Goal: Communication & Community: Answer question/provide support

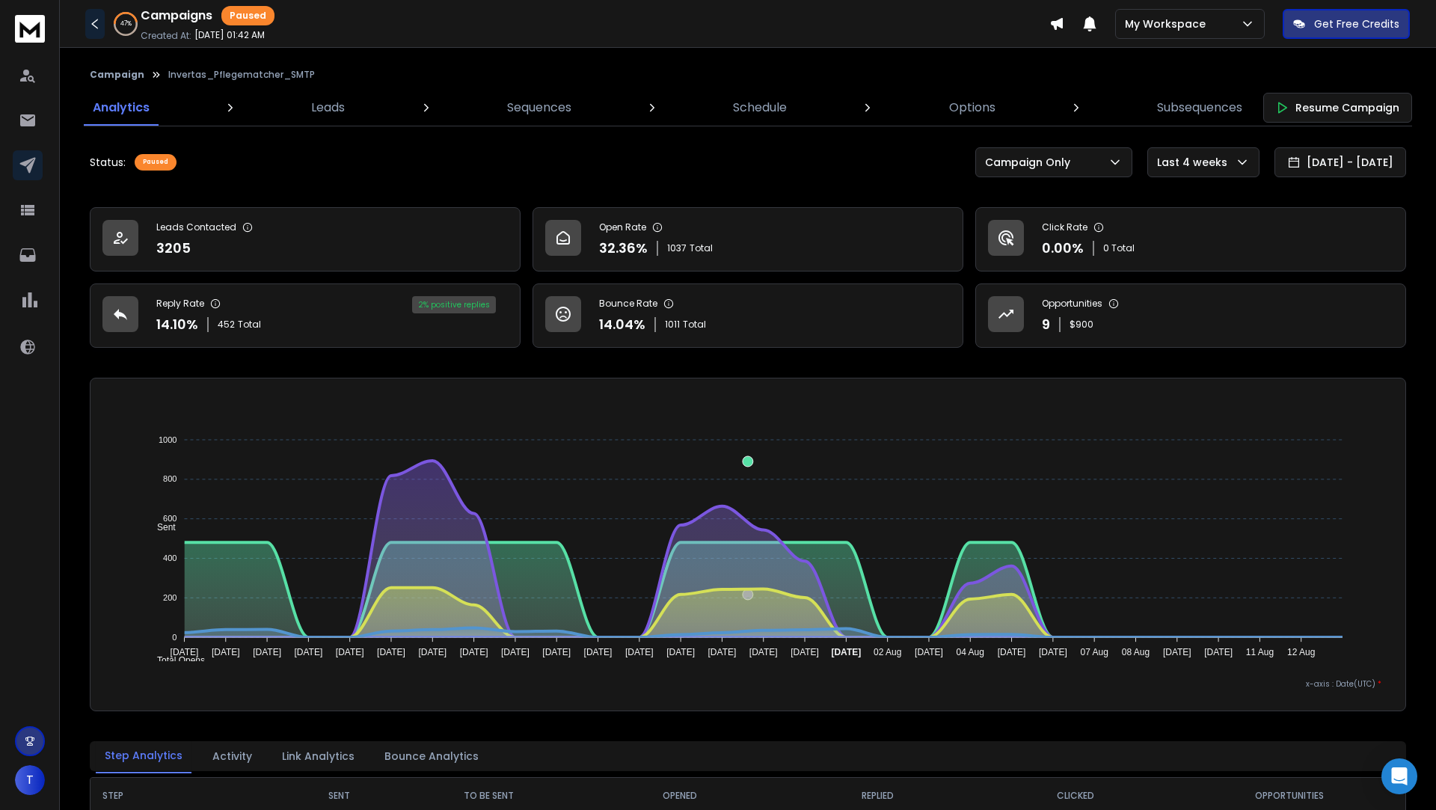
click at [87, 23] on button at bounding box center [94, 24] width 19 height 30
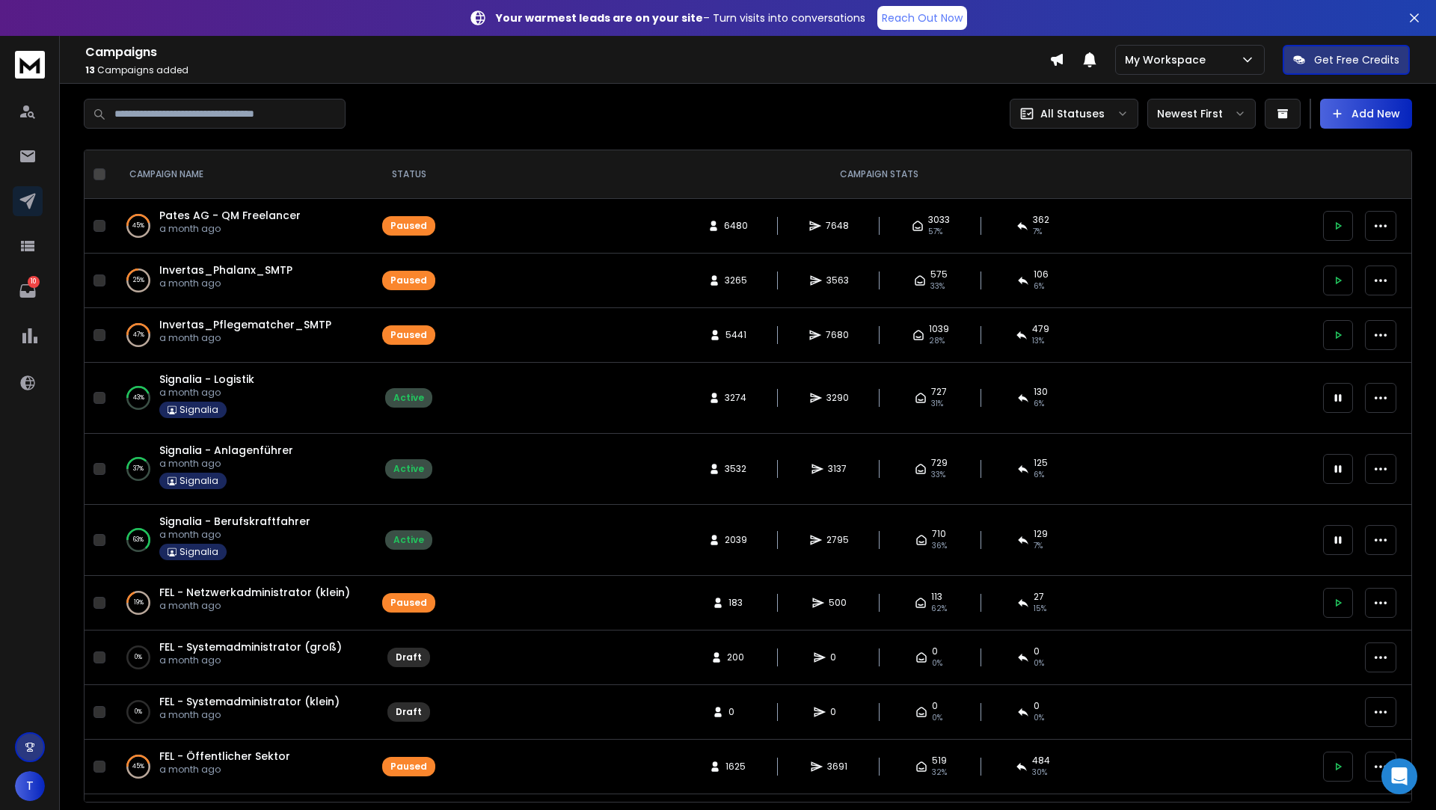
scroll to position [162, 0]
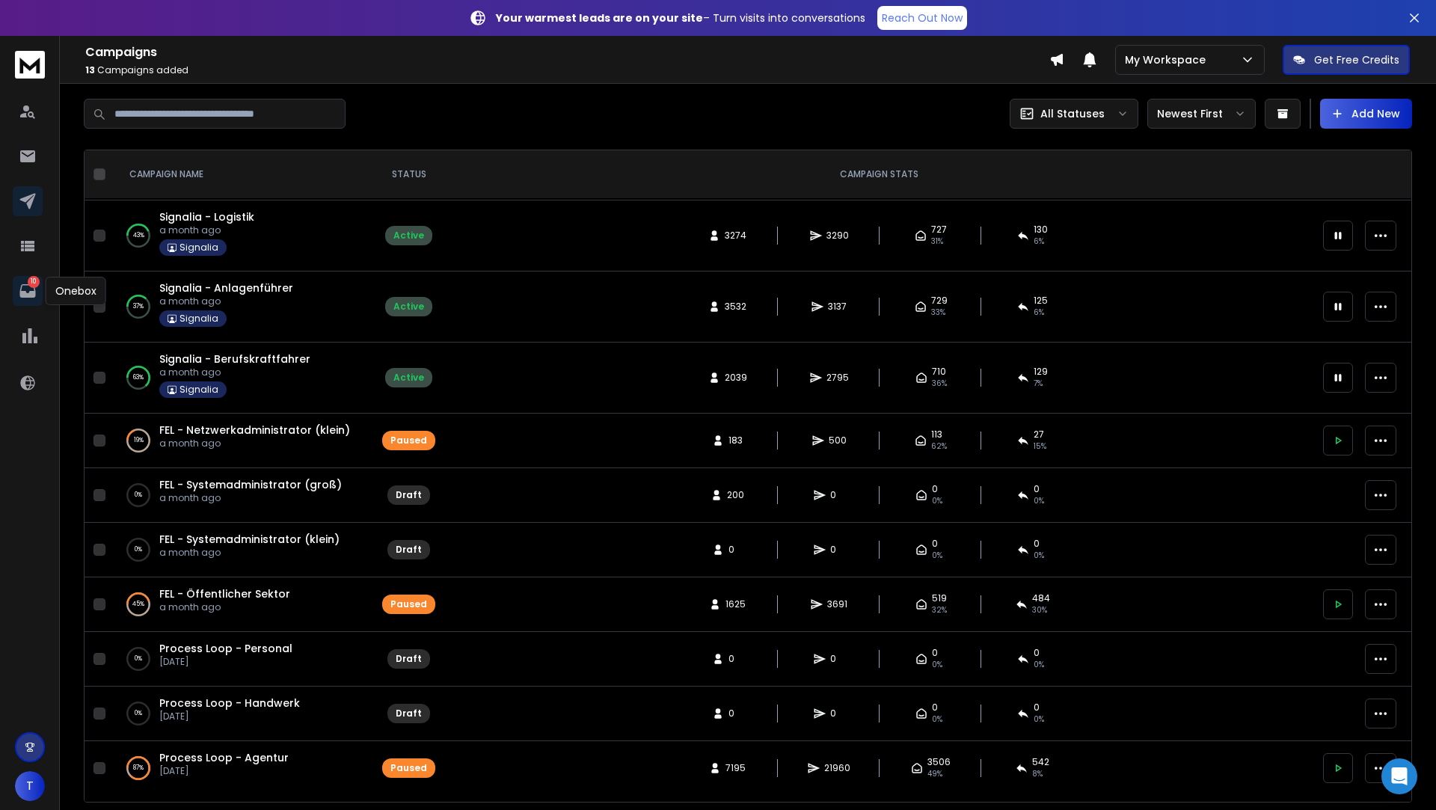
click at [24, 283] on icon at bounding box center [28, 291] width 18 height 18
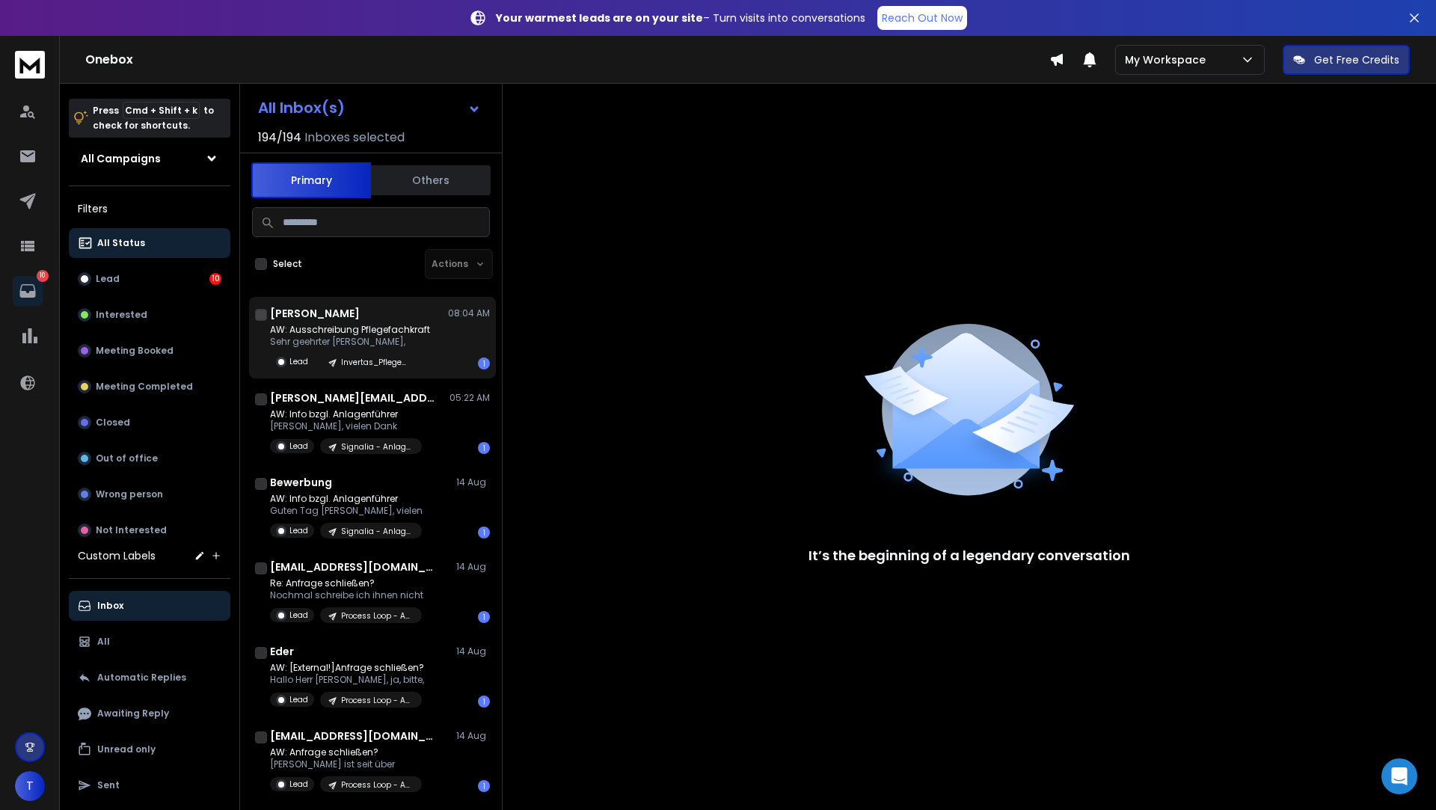
click at [417, 325] on p "AW: Ausschreibung Pflegefachkraft" at bounding box center [350, 330] width 160 height 12
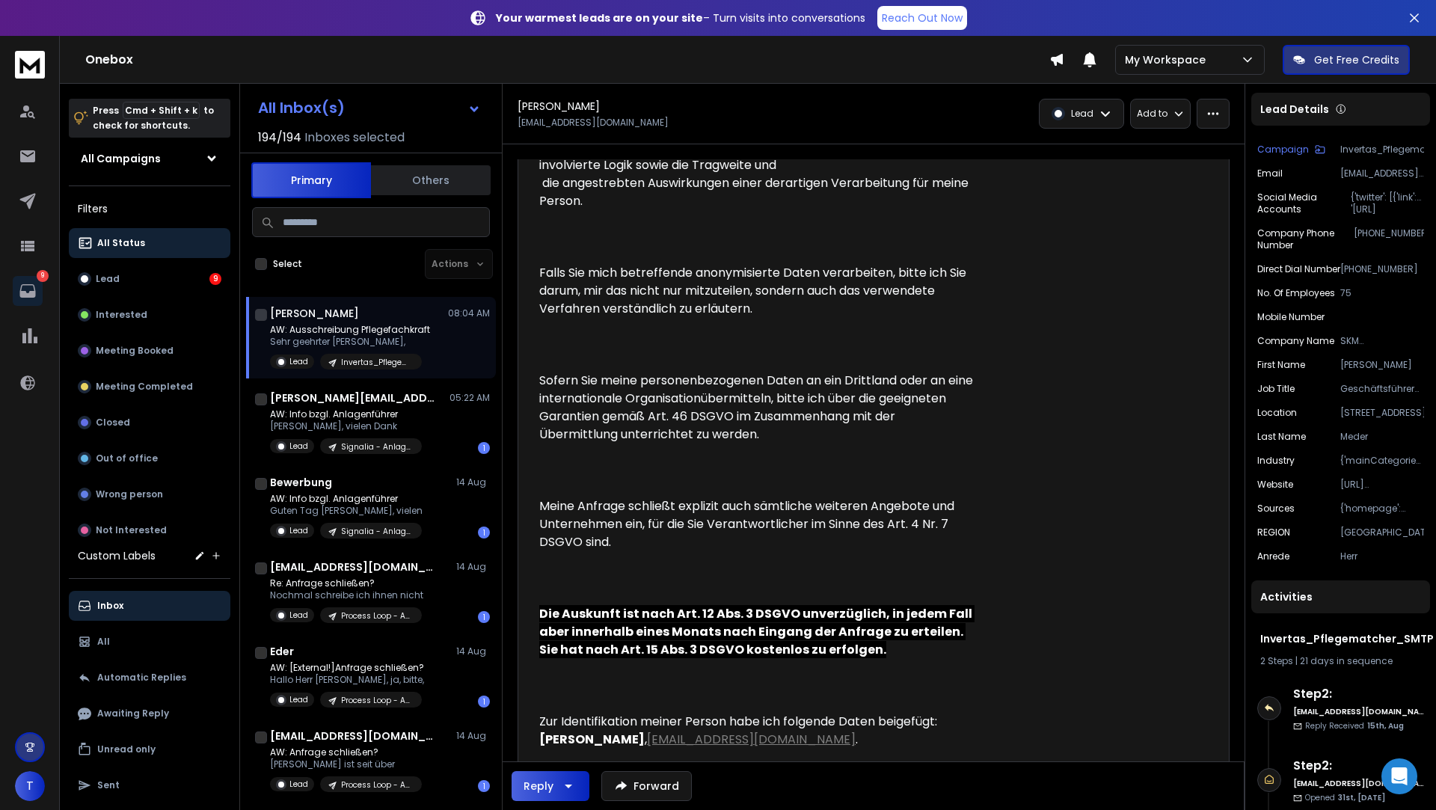
scroll to position [1338, 0]
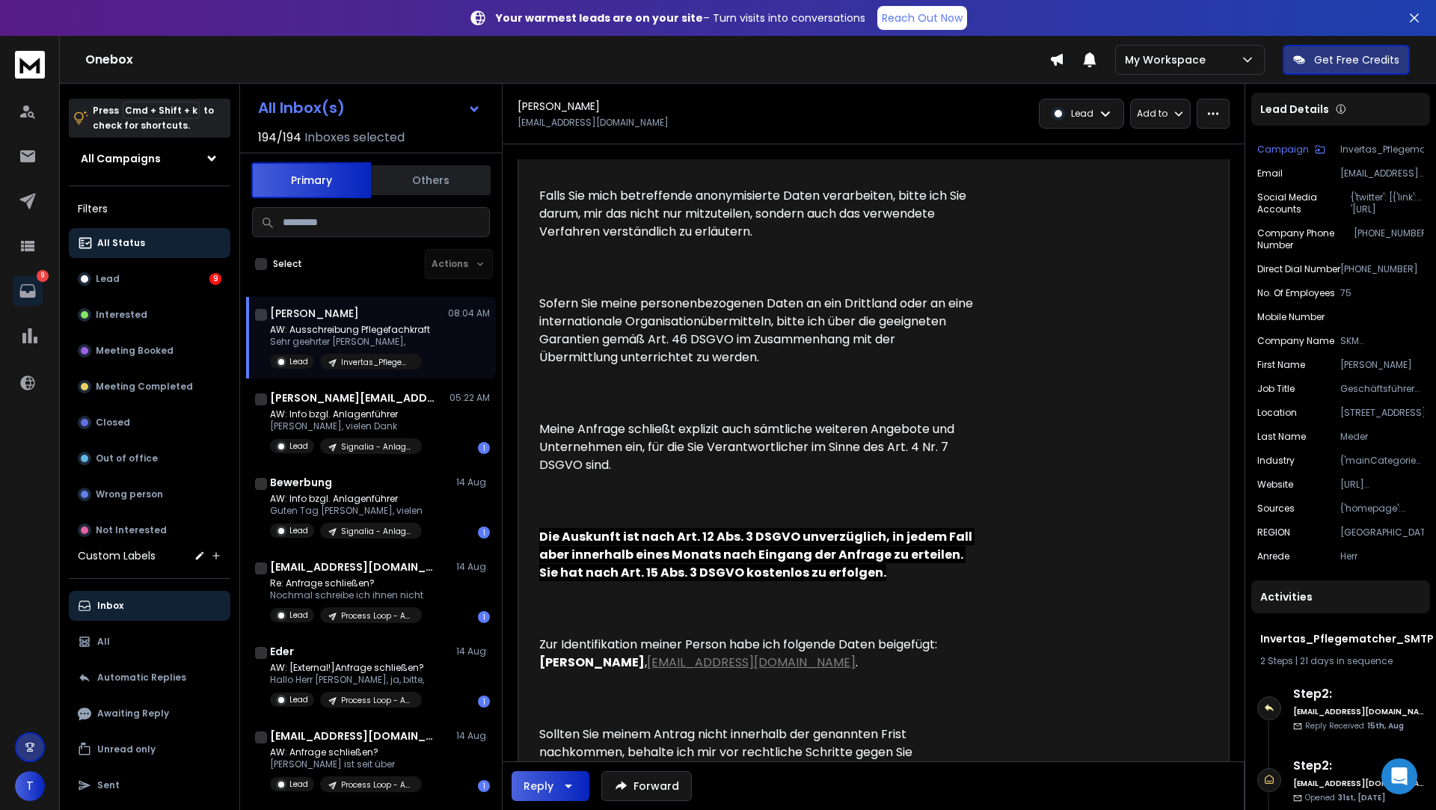
click at [695, 474] on p "Meine Anfrage schließt explizit auch sämtliche weiteren Angebote und Unternehme…" at bounding box center [757, 447] width 437 height 54
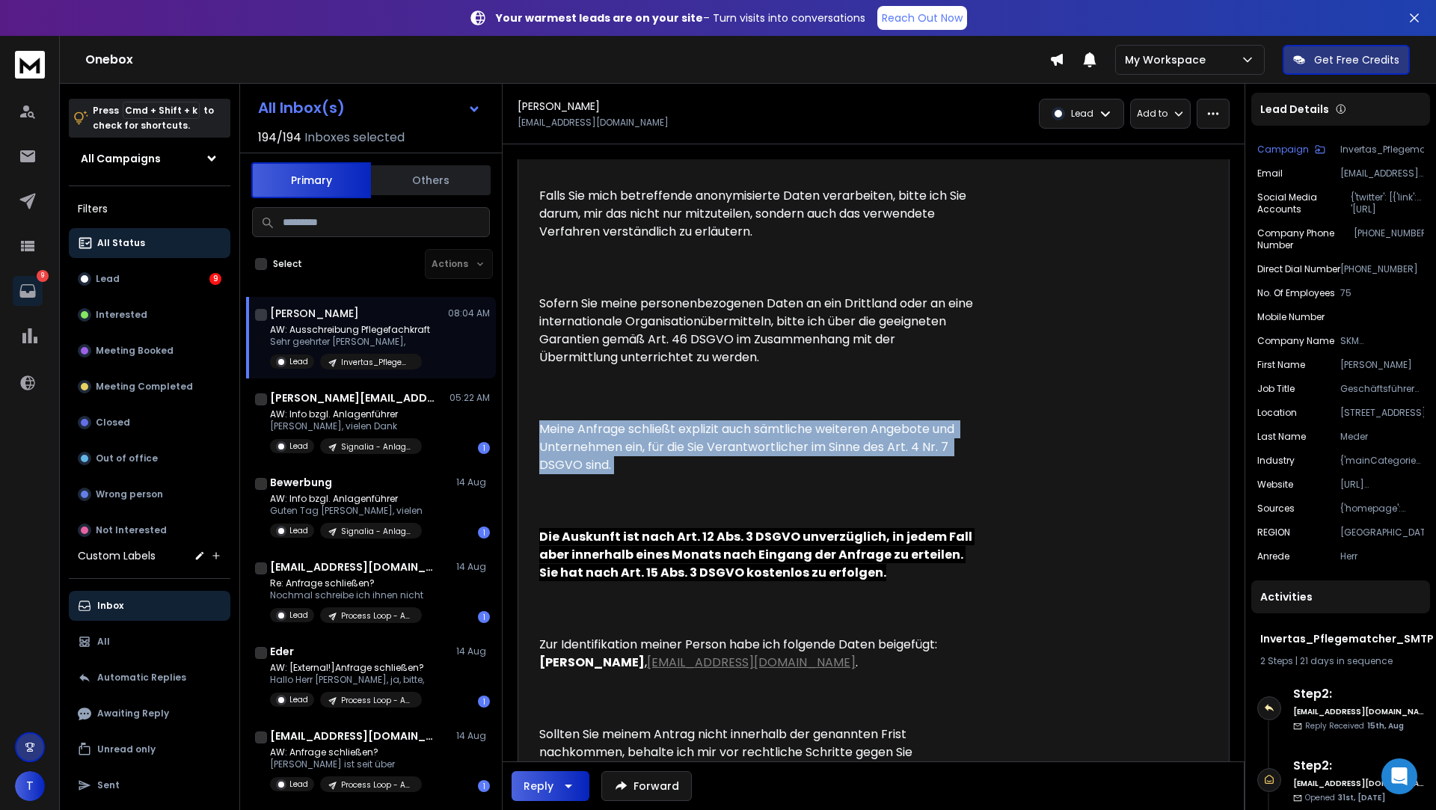
click at [733, 474] on p "Meine Anfrage schließt explizit auch sämtliche weiteren Angebote und Unternehme…" at bounding box center [757, 447] width 437 height 54
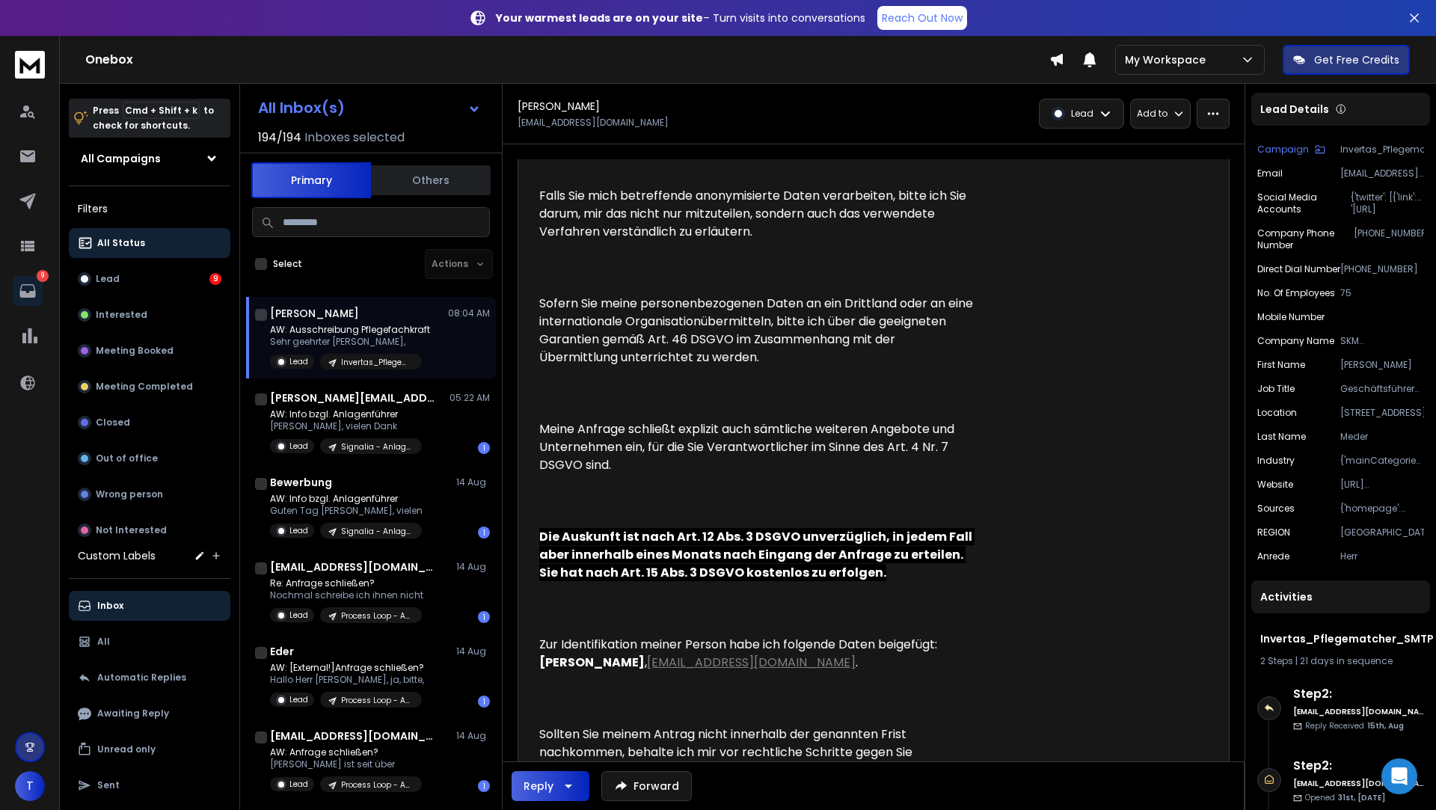
click at [733, 474] on p "Meine Anfrage schließt explizit auch sämtliche weiteren Angebote und Unternehme…" at bounding box center [757, 447] width 437 height 54
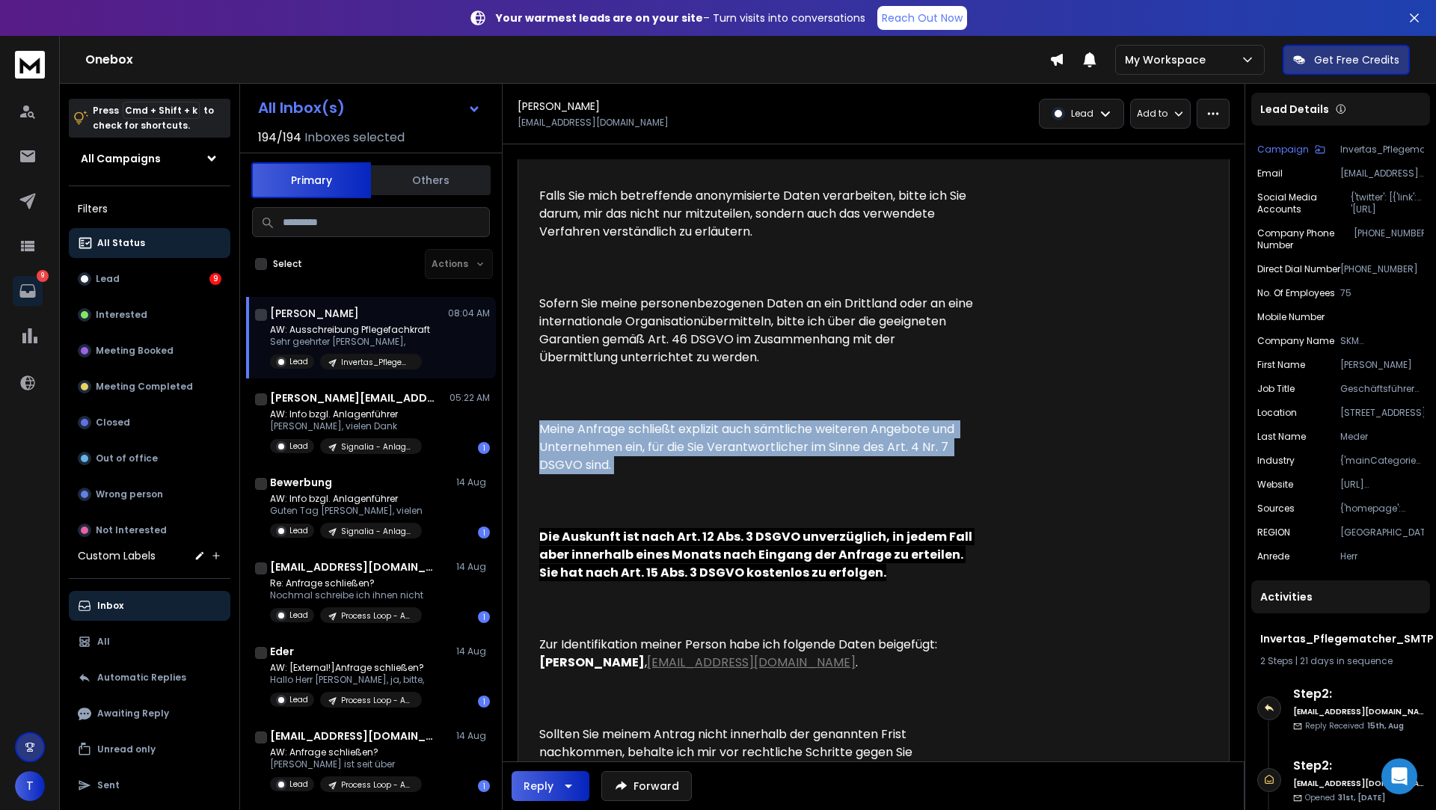
click at [784, 474] on p "Meine Anfrage schließt explizit auch sämtliche weiteren Angebote und Unternehme…" at bounding box center [757, 447] width 437 height 54
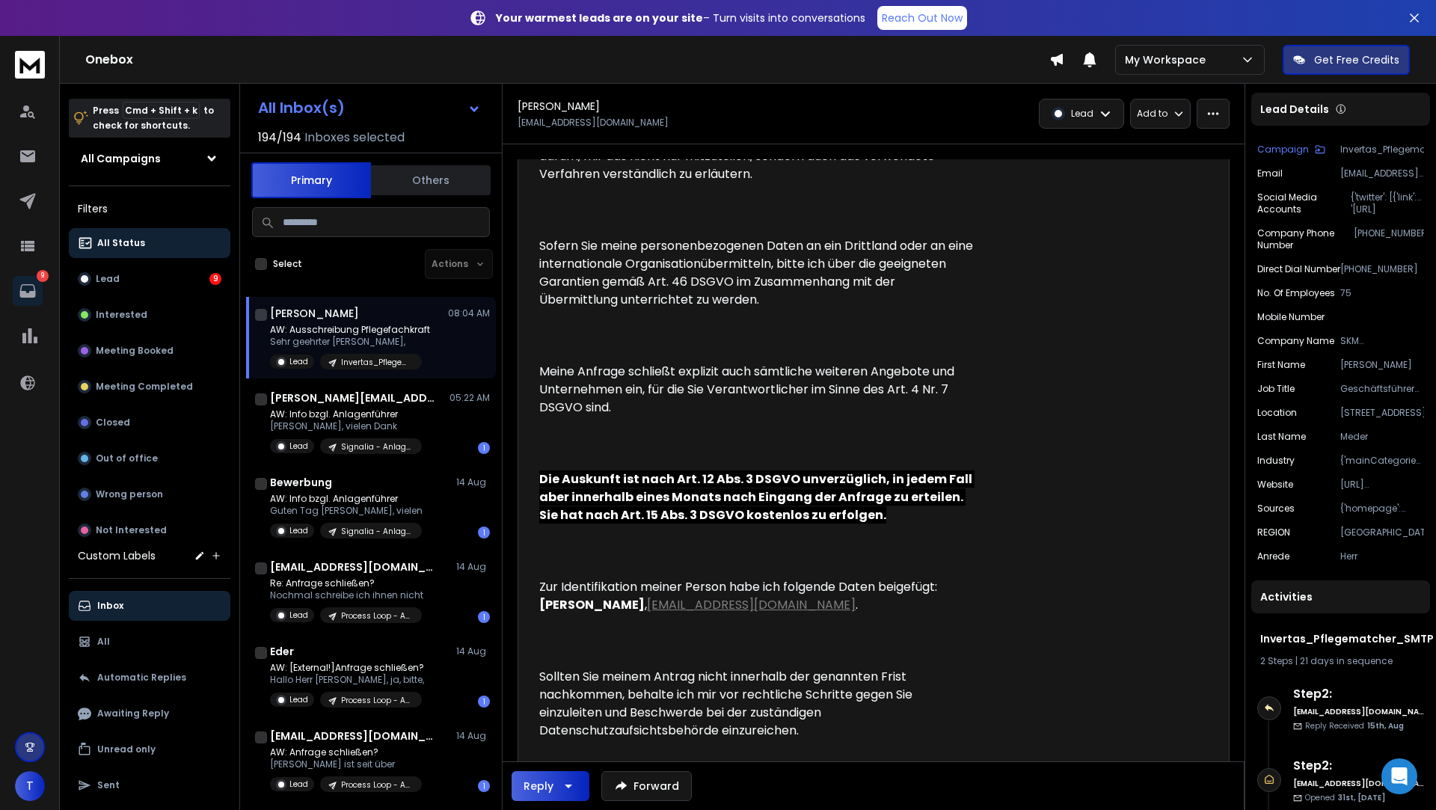
scroll to position [1455, 0]
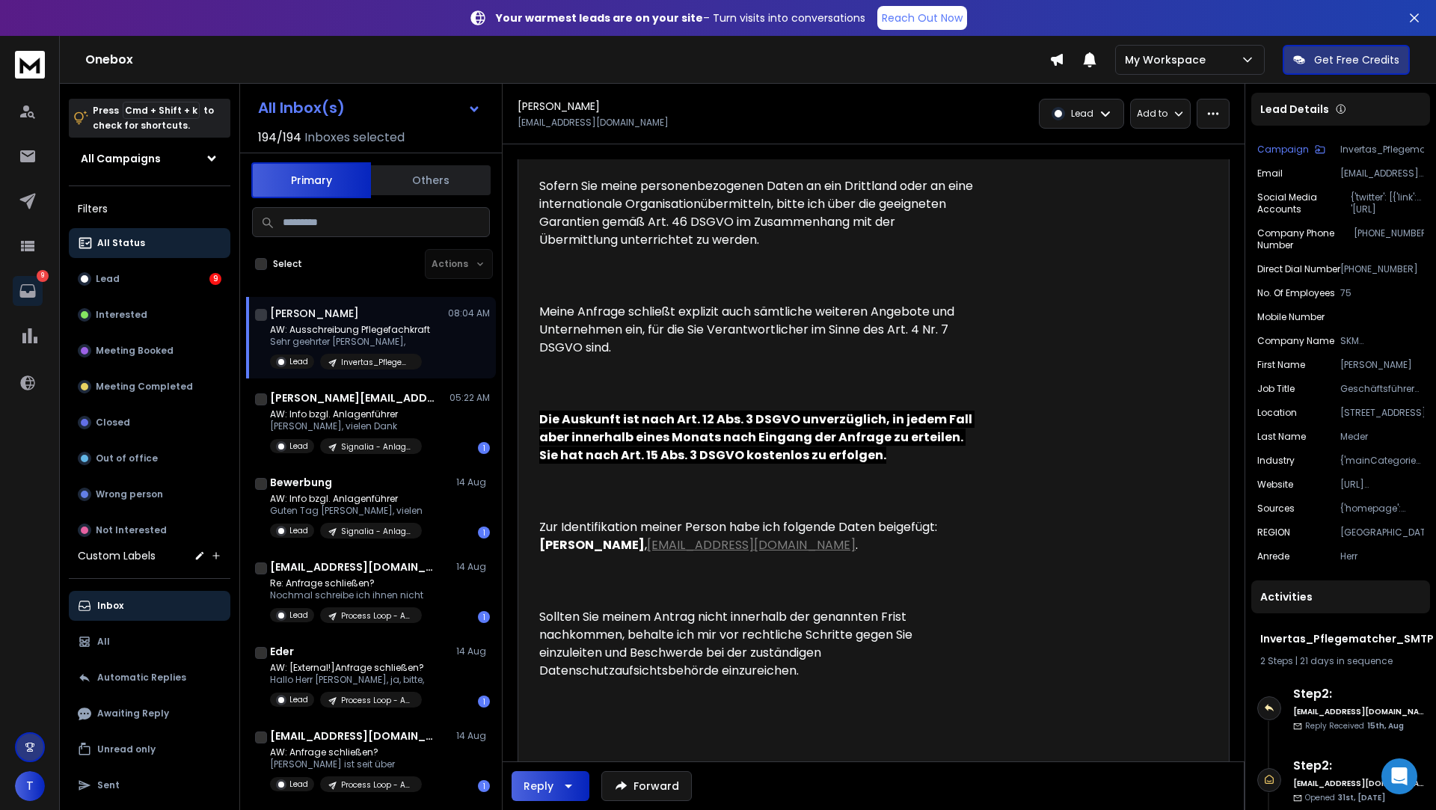
click at [769, 464] on span "Die Auskunft ist nach Art. 12 Abs. 3 DSGVO unverzüglich, in jedem Fall aber inn…" at bounding box center [756, 436] width 435 height 53
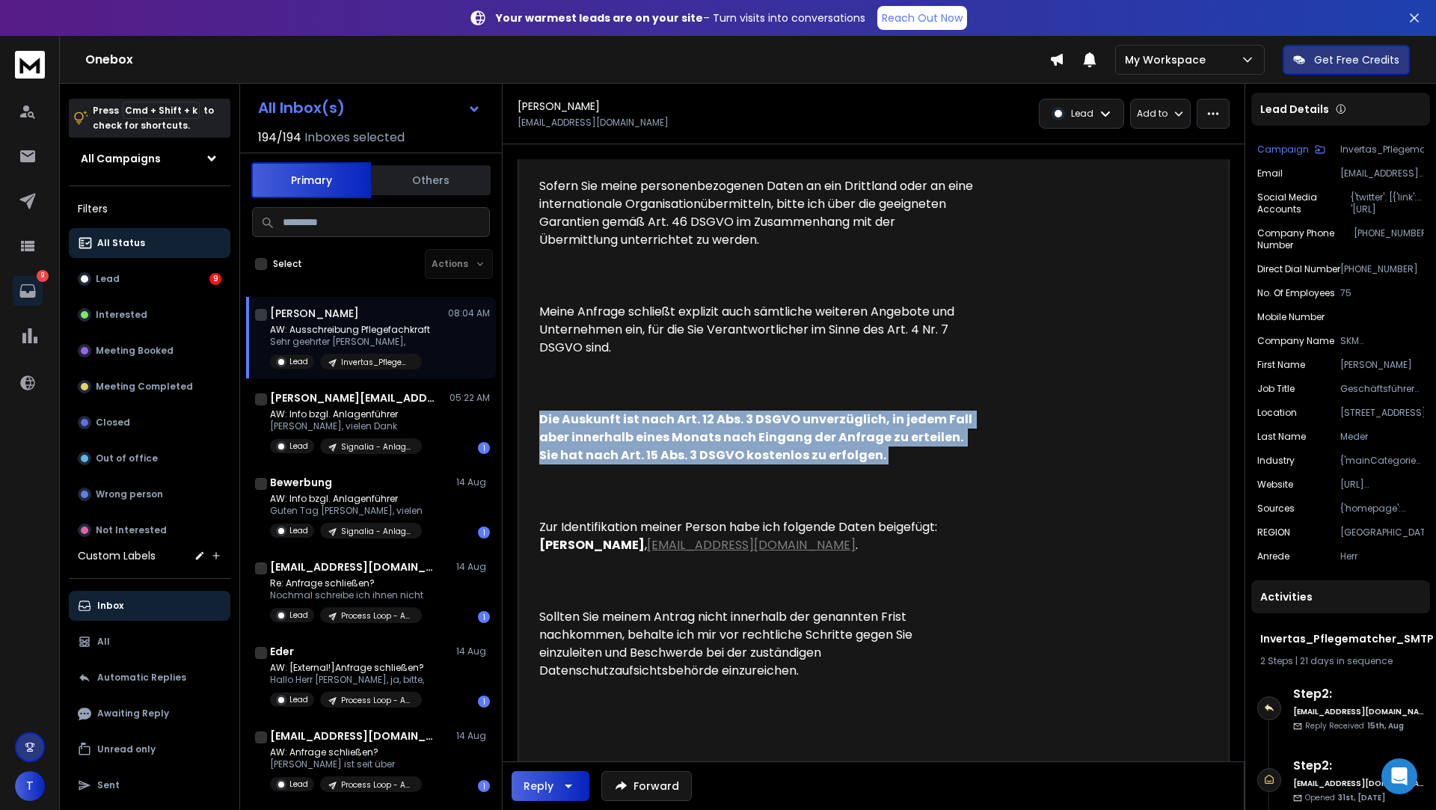
click at [823, 464] on span "Die Auskunft ist nach Art. 12 Abs. 3 DSGVO unverzüglich, in jedem Fall aber inn…" at bounding box center [756, 436] width 435 height 53
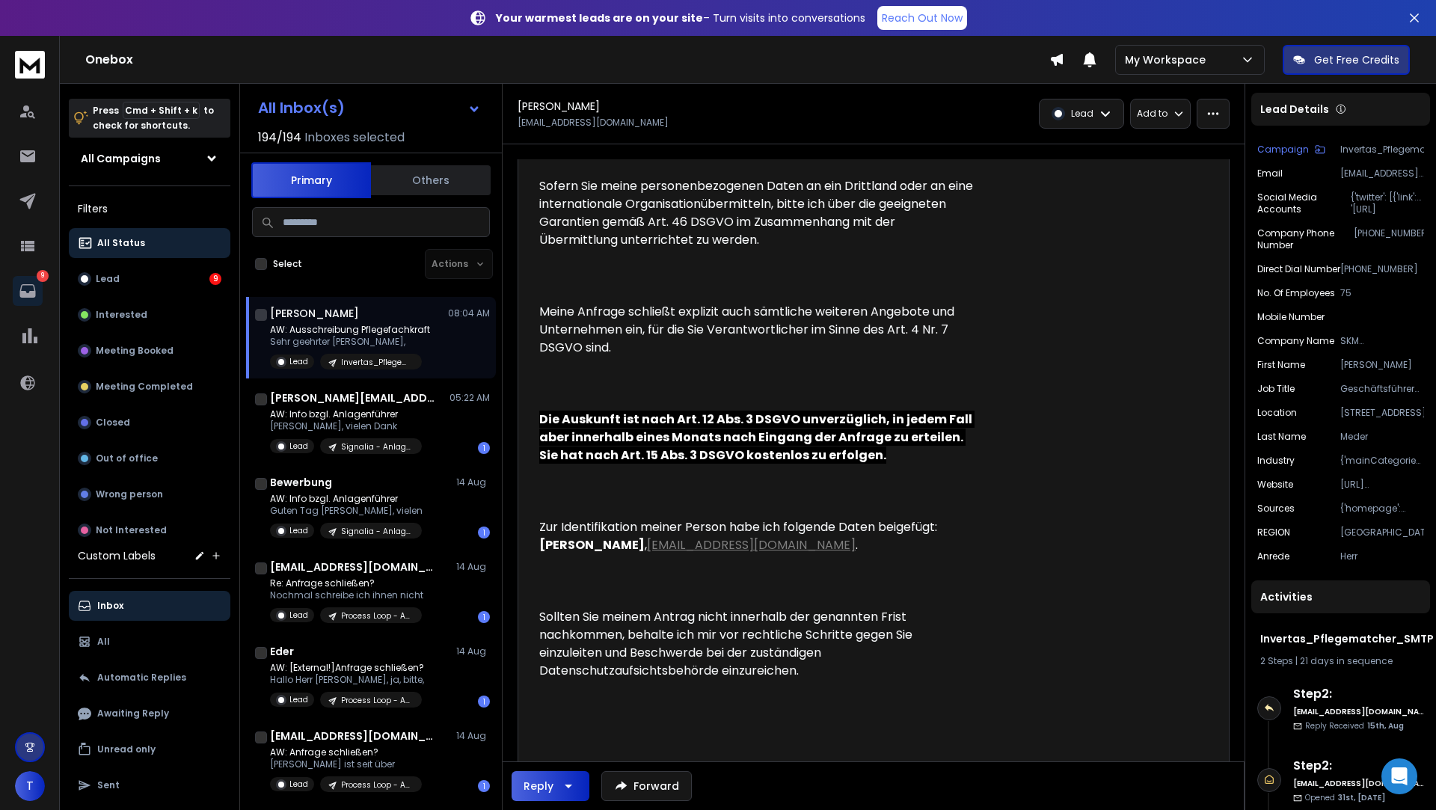
click at [823, 464] on span "Die Auskunft ist nach Art. 12 Abs. 3 DSGVO unverzüglich, in jedem Fall aber inn…" at bounding box center [756, 436] width 435 height 53
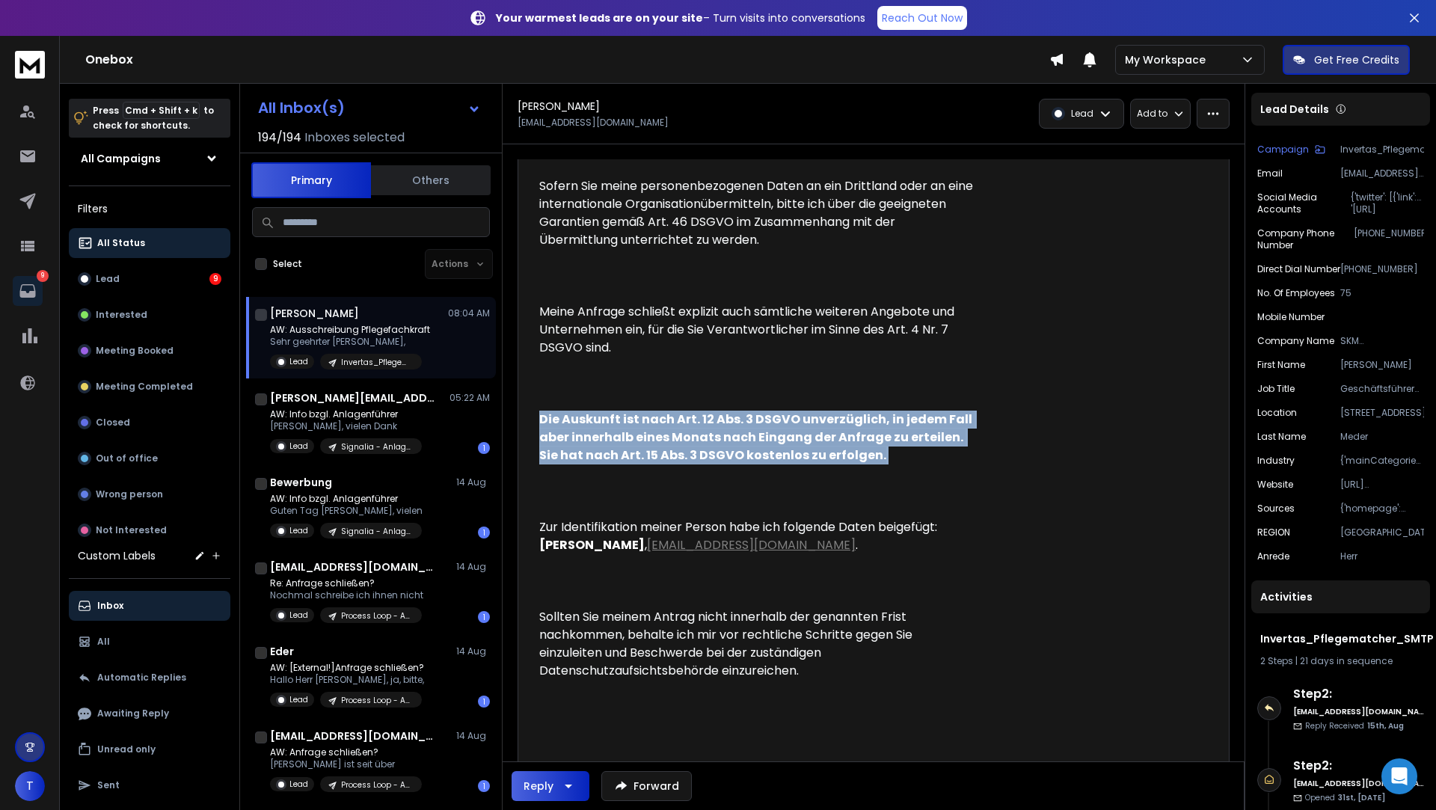
click at [882, 464] on p "Die Auskunft ist nach Art. 12 Abs. 3 DSGVO unverzüglich, in jedem Fall aber inn…" at bounding box center [757, 437] width 437 height 54
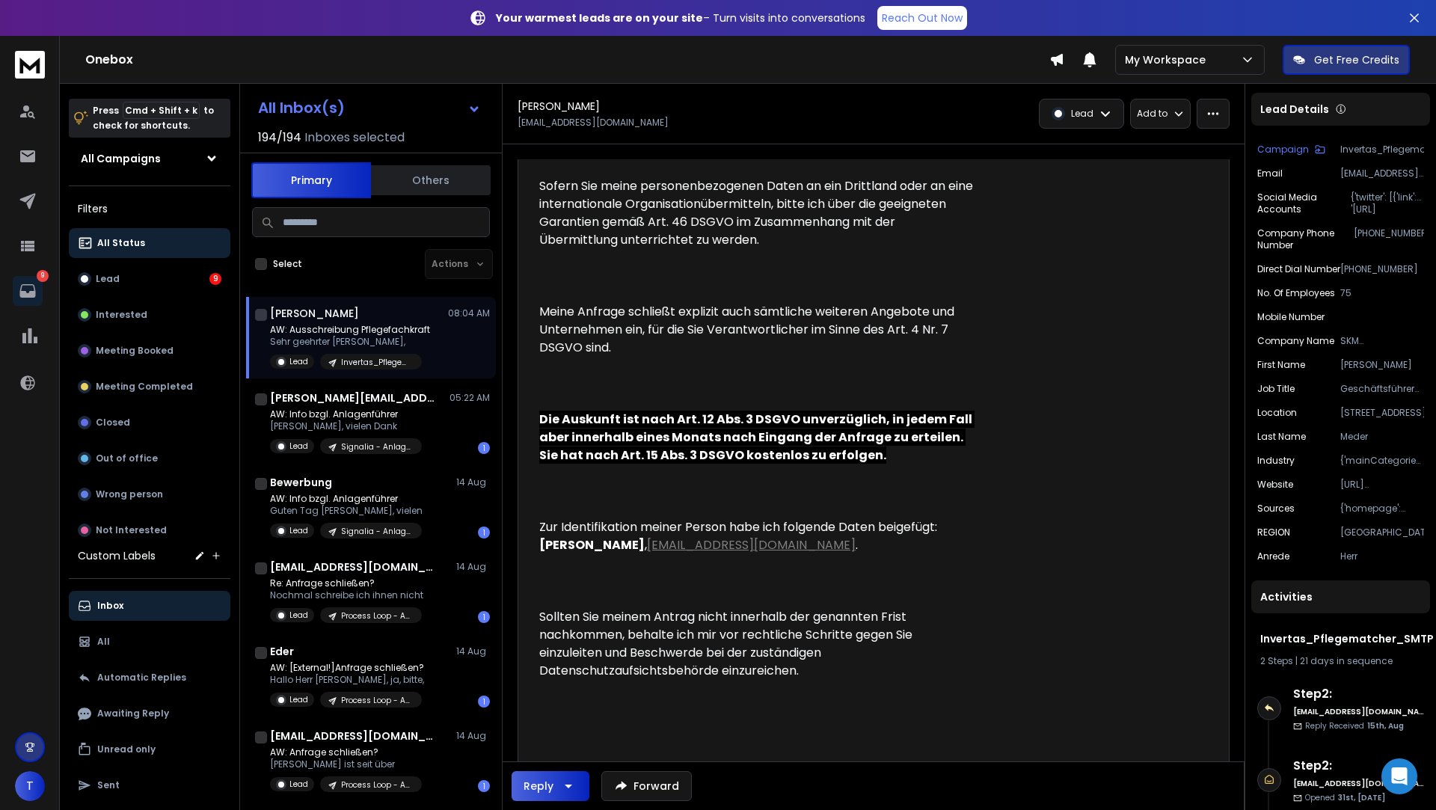
click at [882, 464] on p "Die Auskunft ist nach Art. 12 Abs. 3 DSGVO unverzüglich, in jedem Fall aber inn…" at bounding box center [757, 437] width 437 height 54
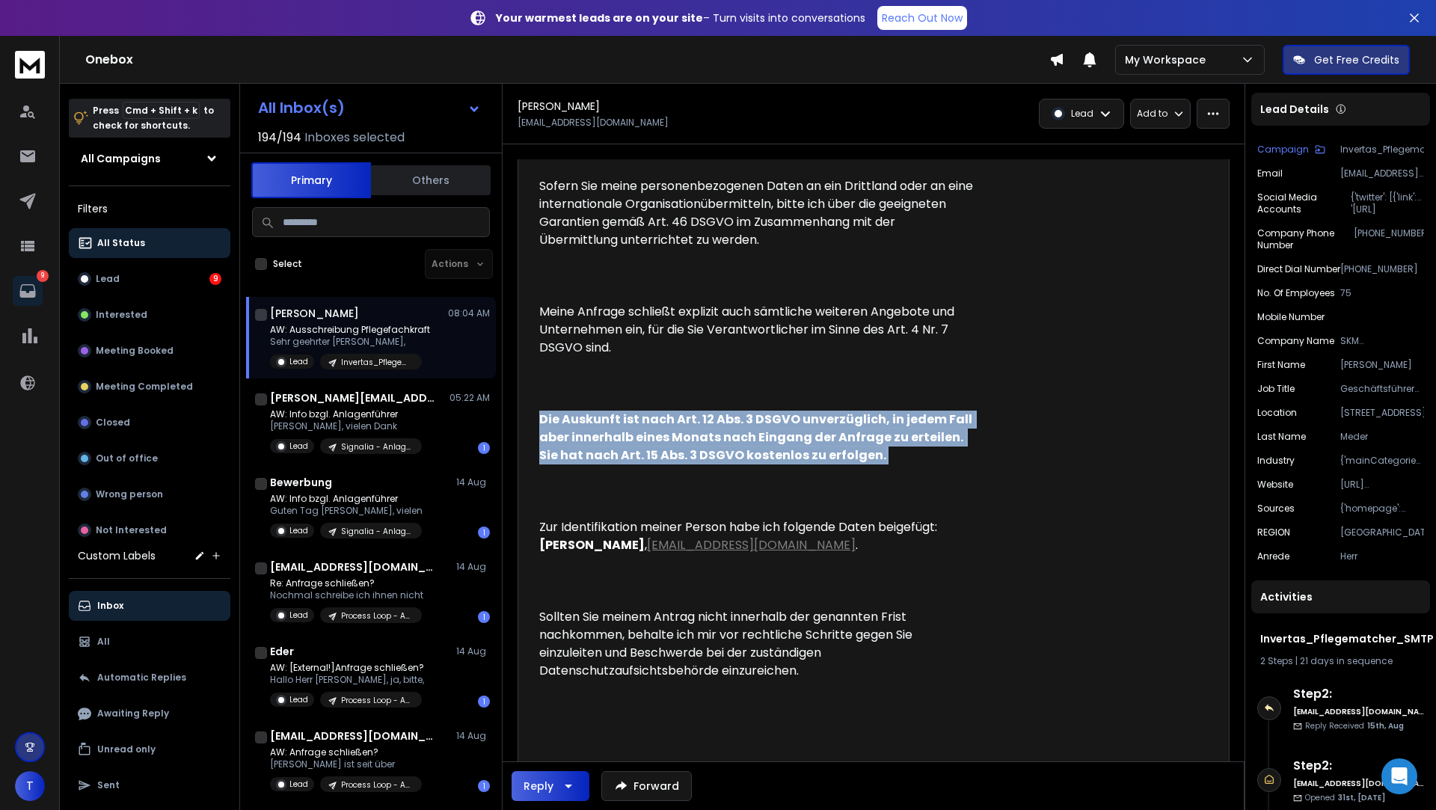
click at [882, 464] on p "Die Auskunft ist nach Art. 12 Abs. 3 DSGVO unverzüglich, in jedem Fall aber inn…" at bounding box center [757, 437] width 437 height 54
click at [904, 464] on p "Die Auskunft ist nach Art. 12 Abs. 3 DSGVO unverzüglich, in jedem Fall aber inn…" at bounding box center [757, 437] width 437 height 54
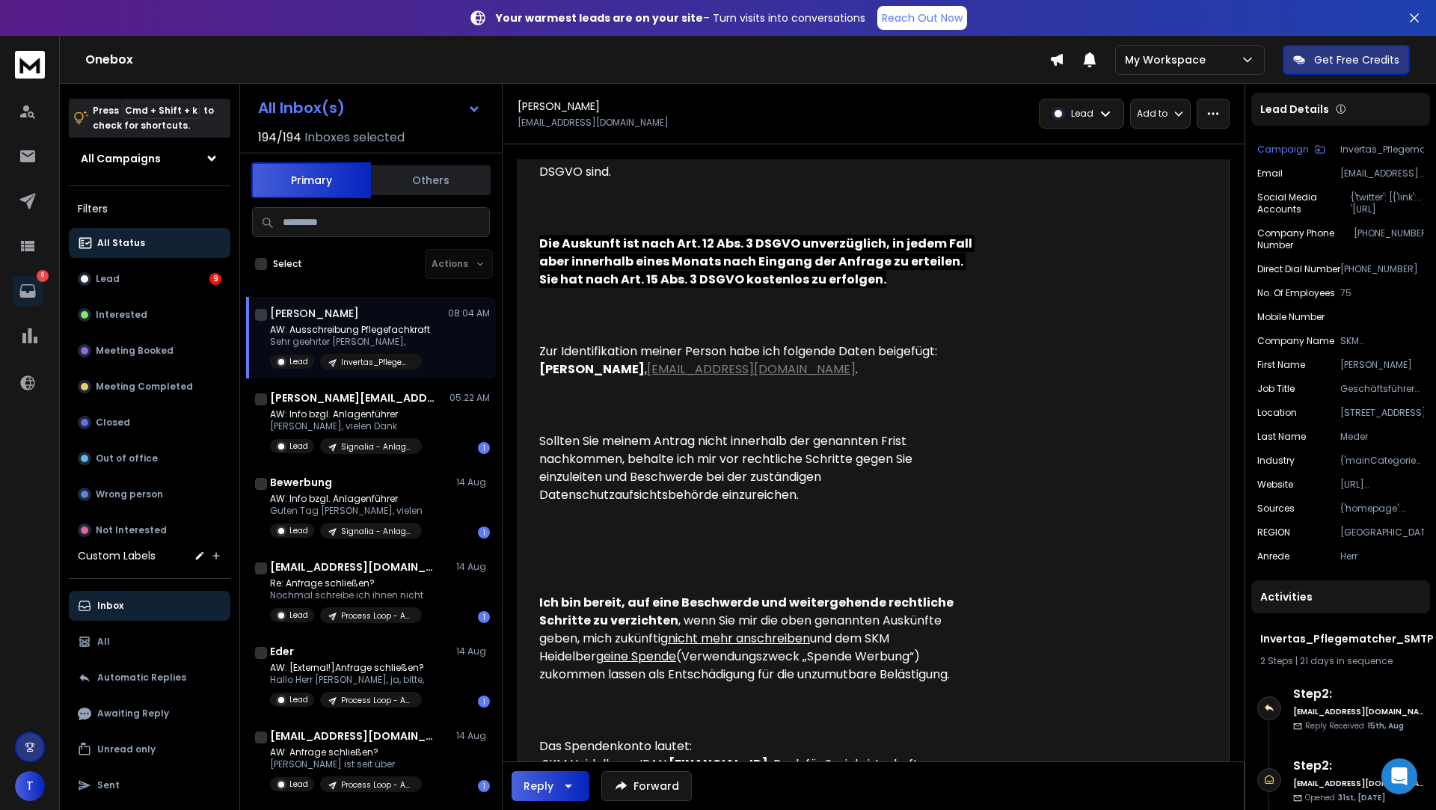
scroll to position [1634, 0]
click at [841, 501] on p "Sollten Sie meinem Antrag nicht innerhalb der genannten Frist nachkommen, behal…" at bounding box center [757, 465] width 437 height 72
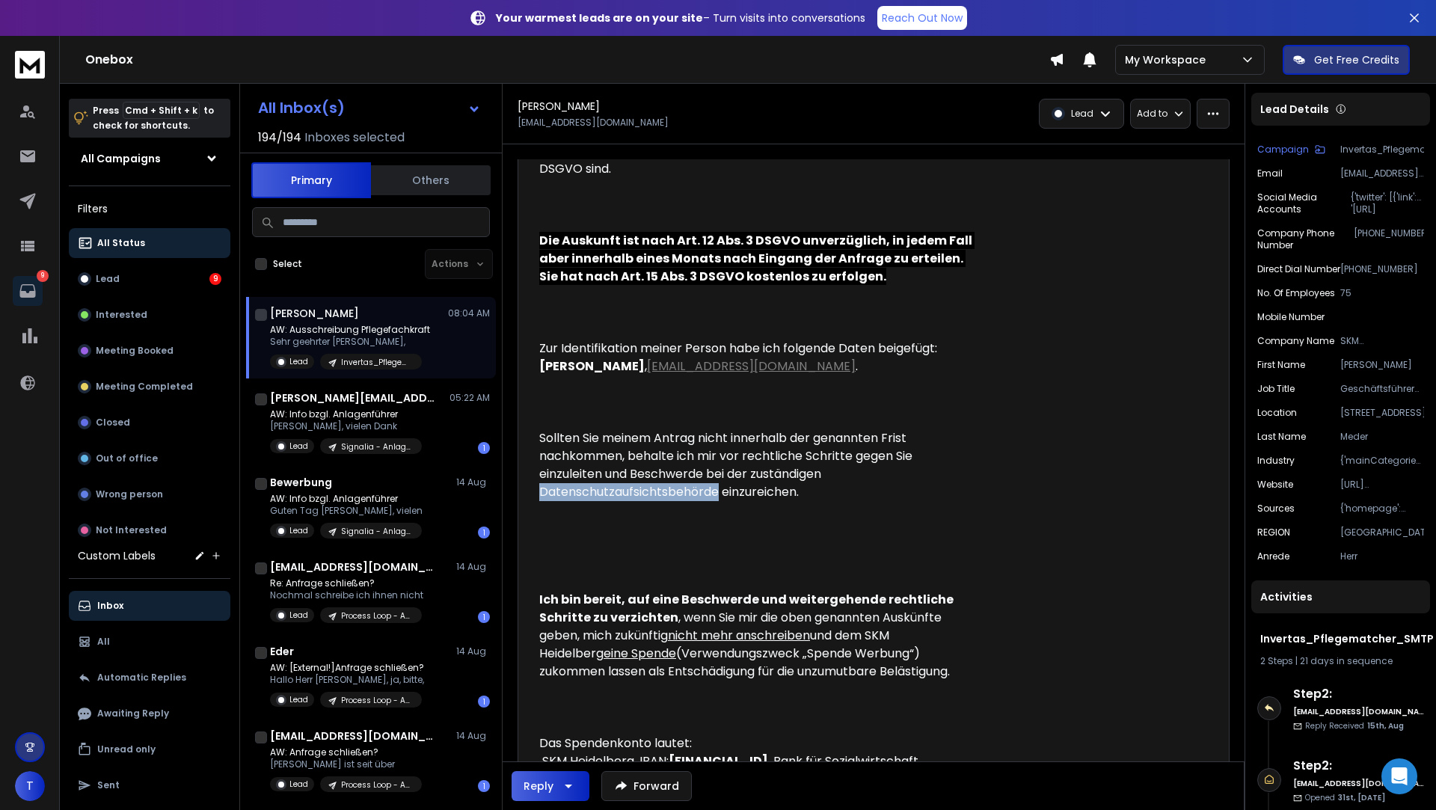
click at [841, 501] on p "Sollten Sie meinem Antrag nicht innerhalb der genannten Frist nachkommen, behal…" at bounding box center [757, 465] width 437 height 72
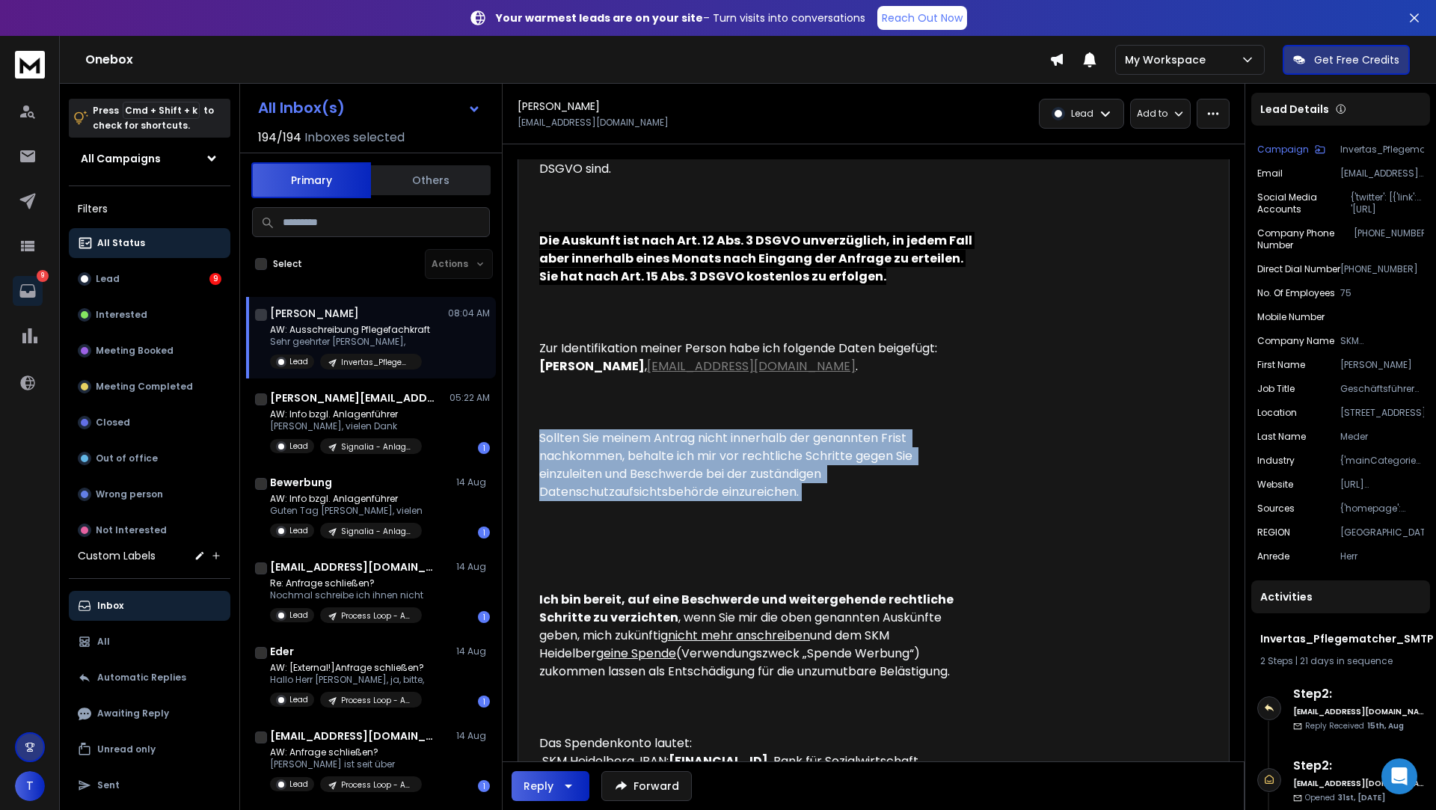
click at [876, 501] on p "Sollten Sie meinem Antrag nicht innerhalb der genannten Frist nachkommen, behal…" at bounding box center [757, 465] width 437 height 72
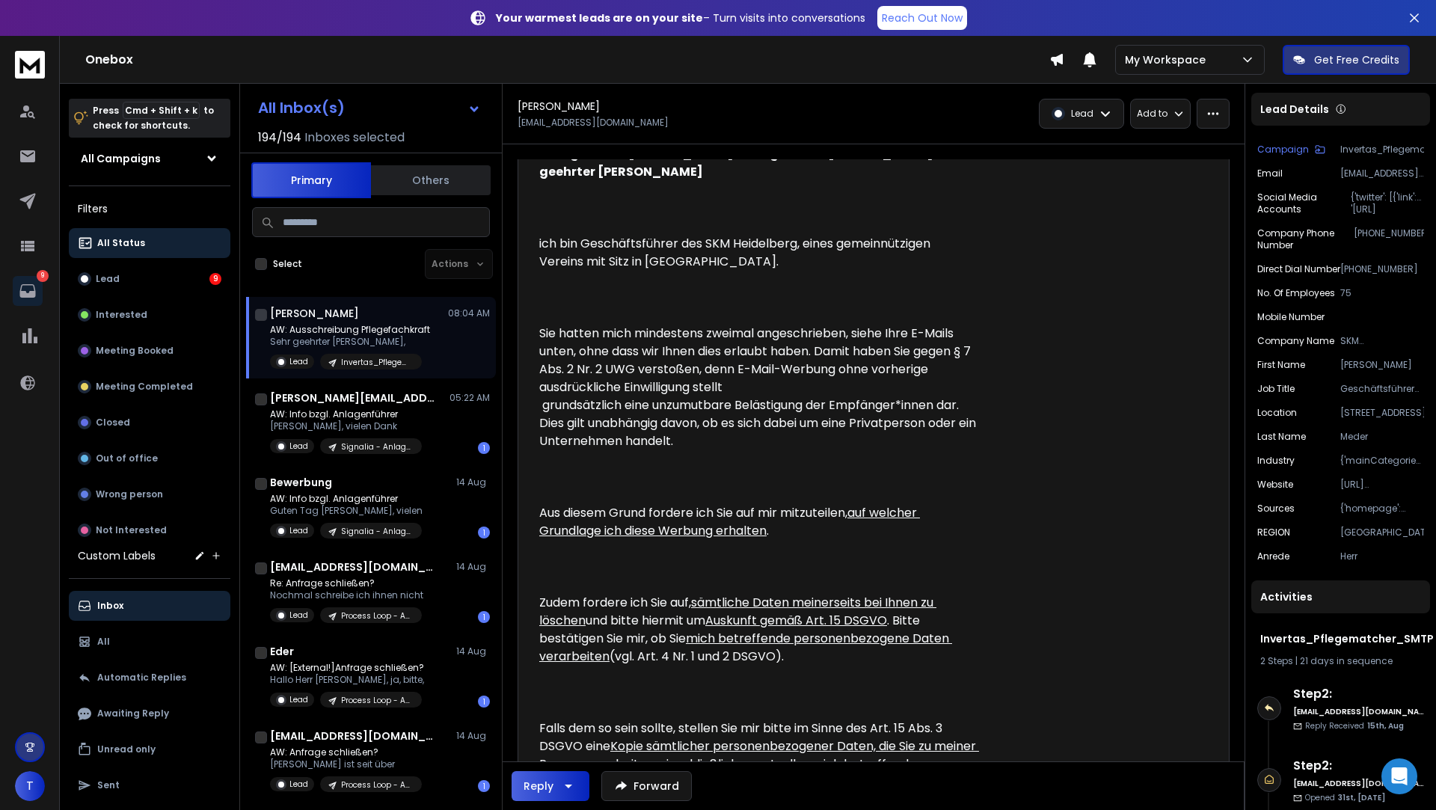
scroll to position [0, 0]
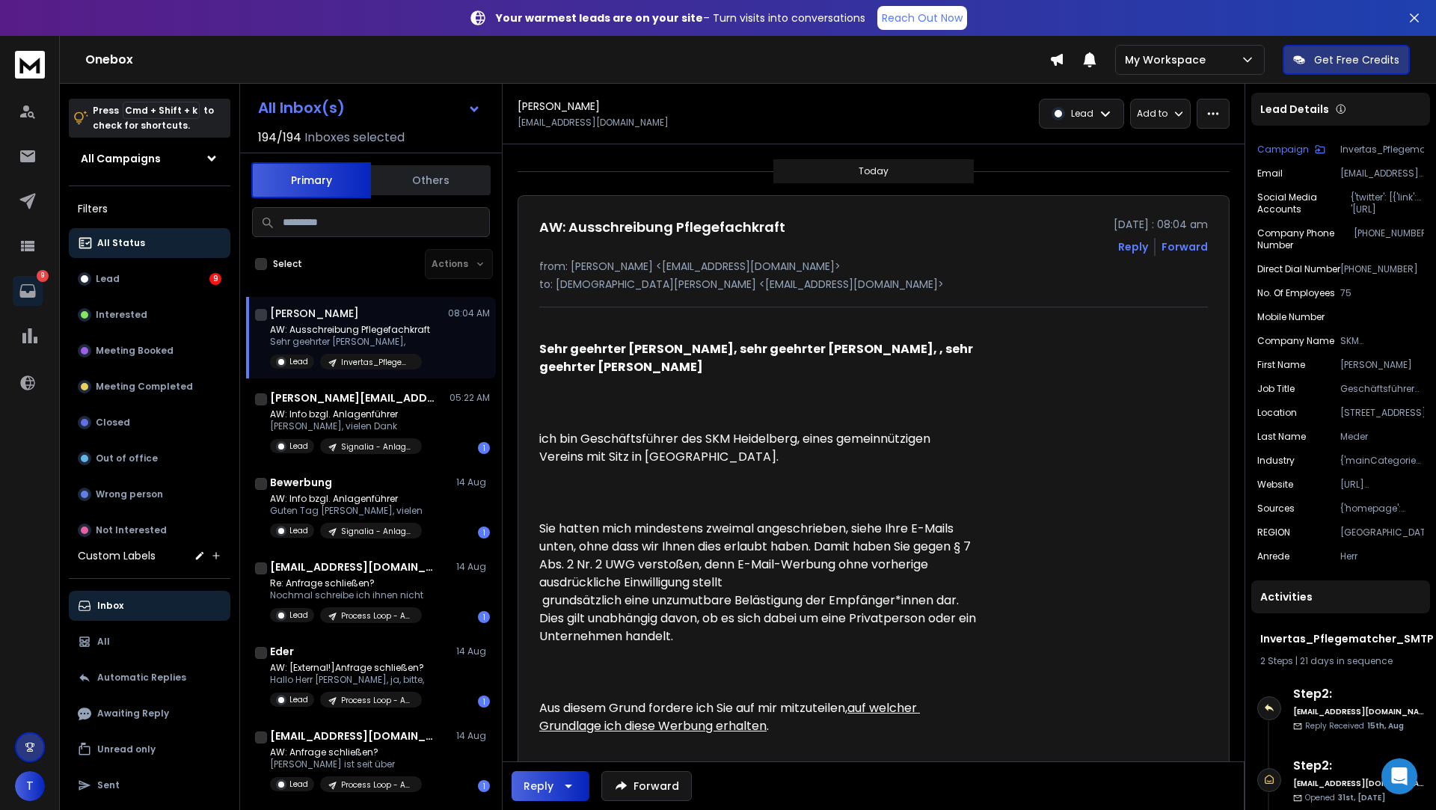
click at [754, 355] on b "Sehr geehrter Herr Christian Ulpts, sehr geehrter Herr Noah Watling, , sehr gee…" at bounding box center [757, 357] width 436 height 35
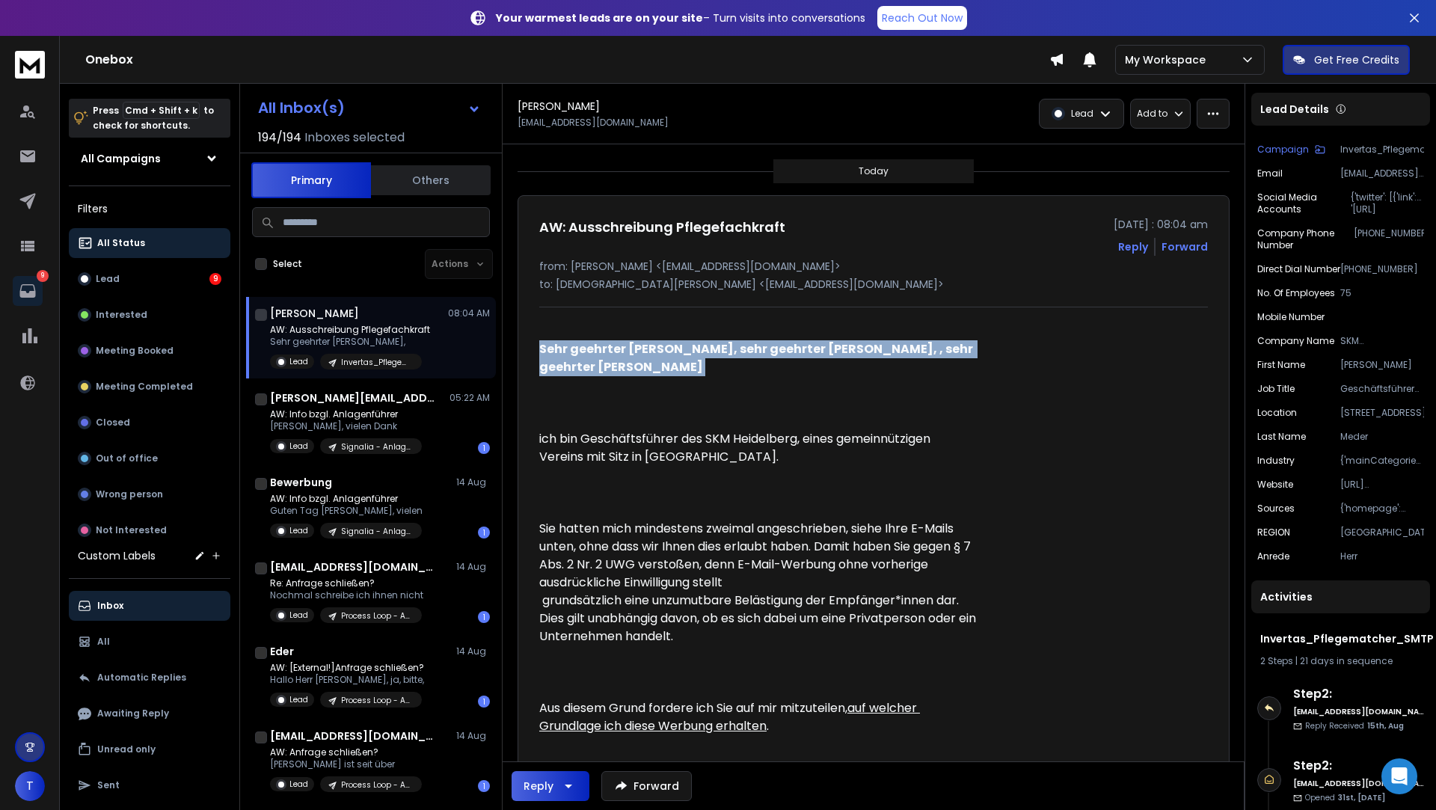
click at [790, 355] on b "Sehr geehrter Herr Christian Ulpts, sehr geehrter Herr Noah Watling, , sehr gee…" at bounding box center [757, 357] width 436 height 35
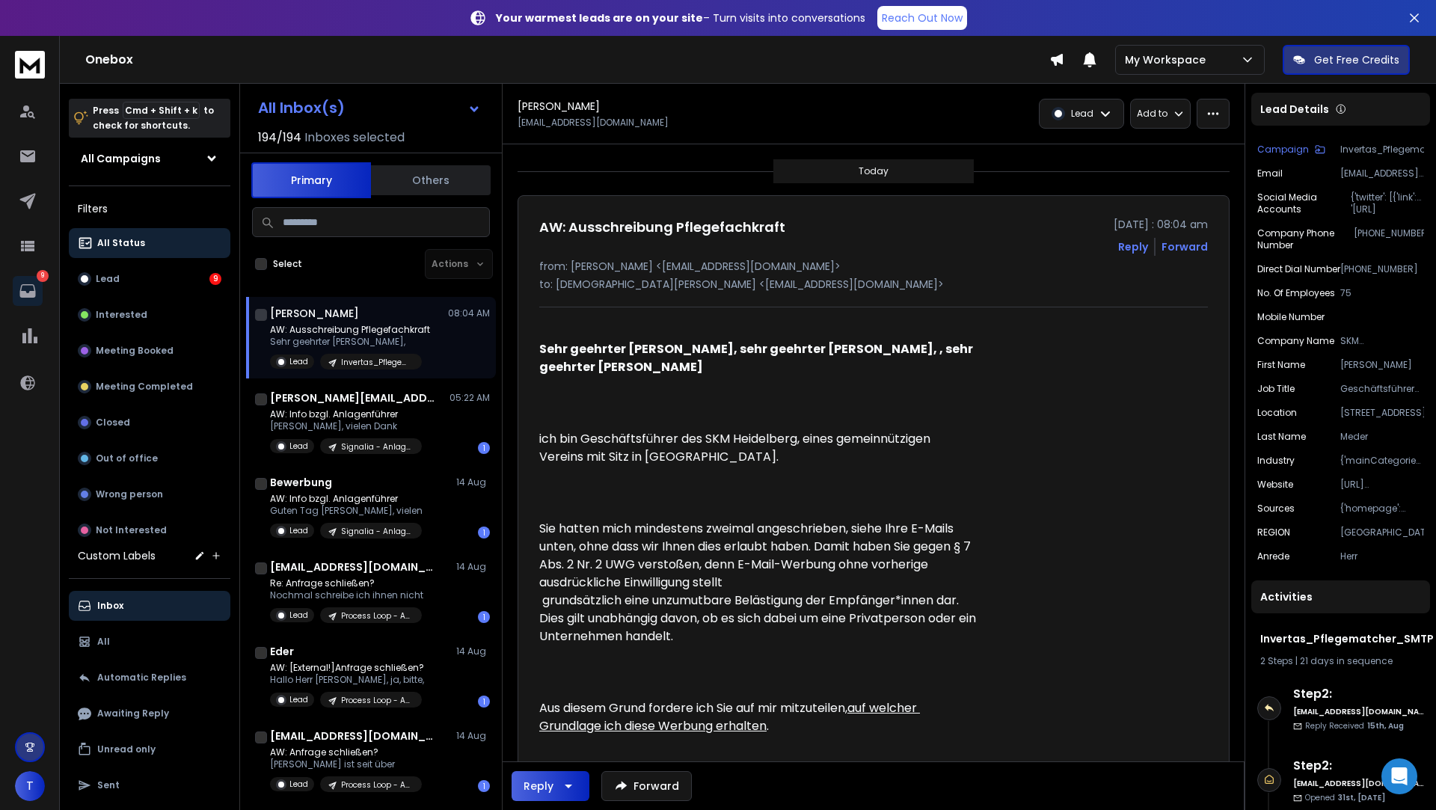
click at [775, 564] on p "Sie hatten mich mindestens zweimal angeschrieben, siehe Ihre E-Mails unten, ohn…" at bounding box center [757, 583] width 437 height 126
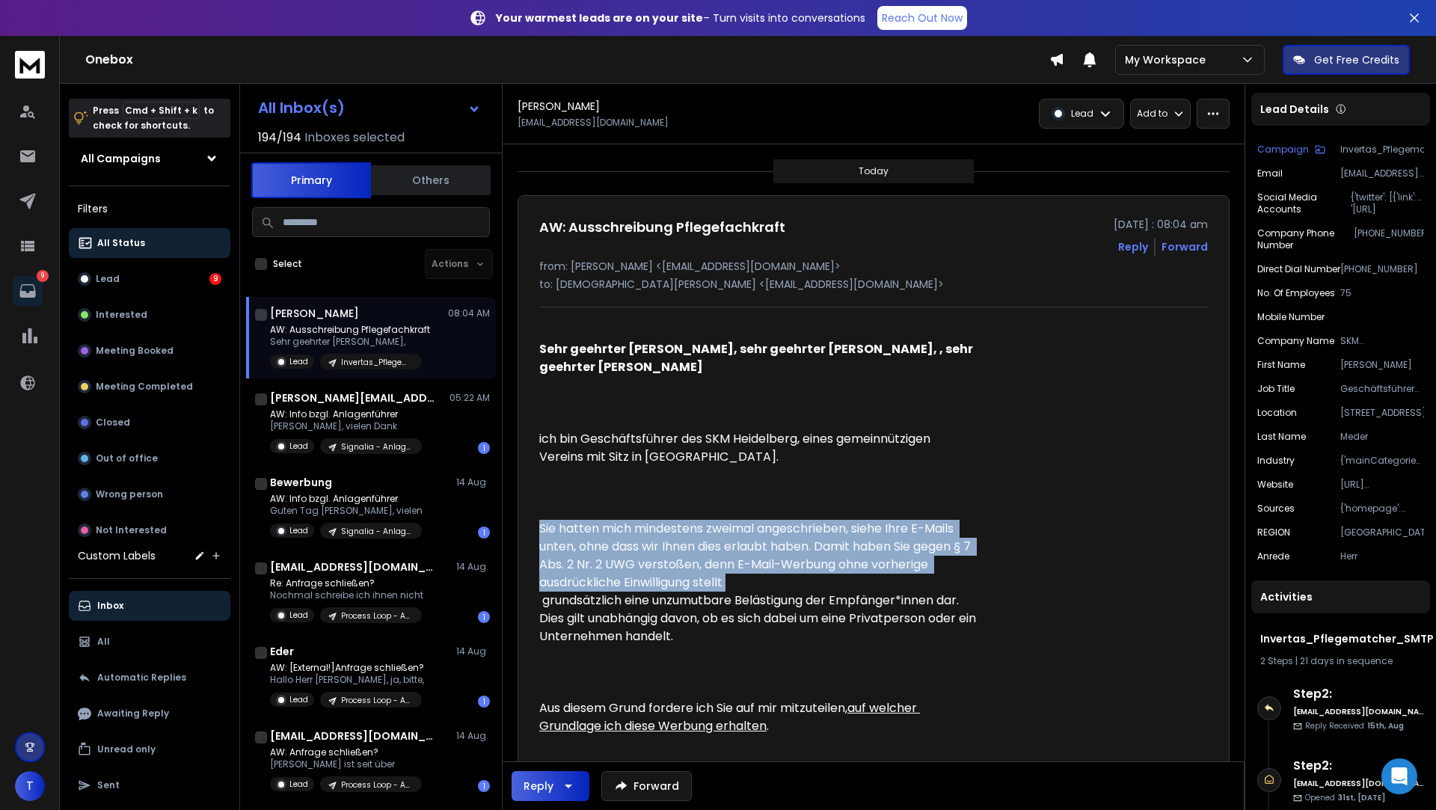
click at [775, 564] on p "Sie hatten mich mindestens zweimal angeschrieben, siehe Ihre E-Mails unten, ohn…" at bounding box center [757, 583] width 437 height 126
click at [783, 602] on p "Sie hatten mich mindestens zweimal angeschrieben, siehe Ihre E-Mails unten, ohn…" at bounding box center [757, 583] width 437 height 126
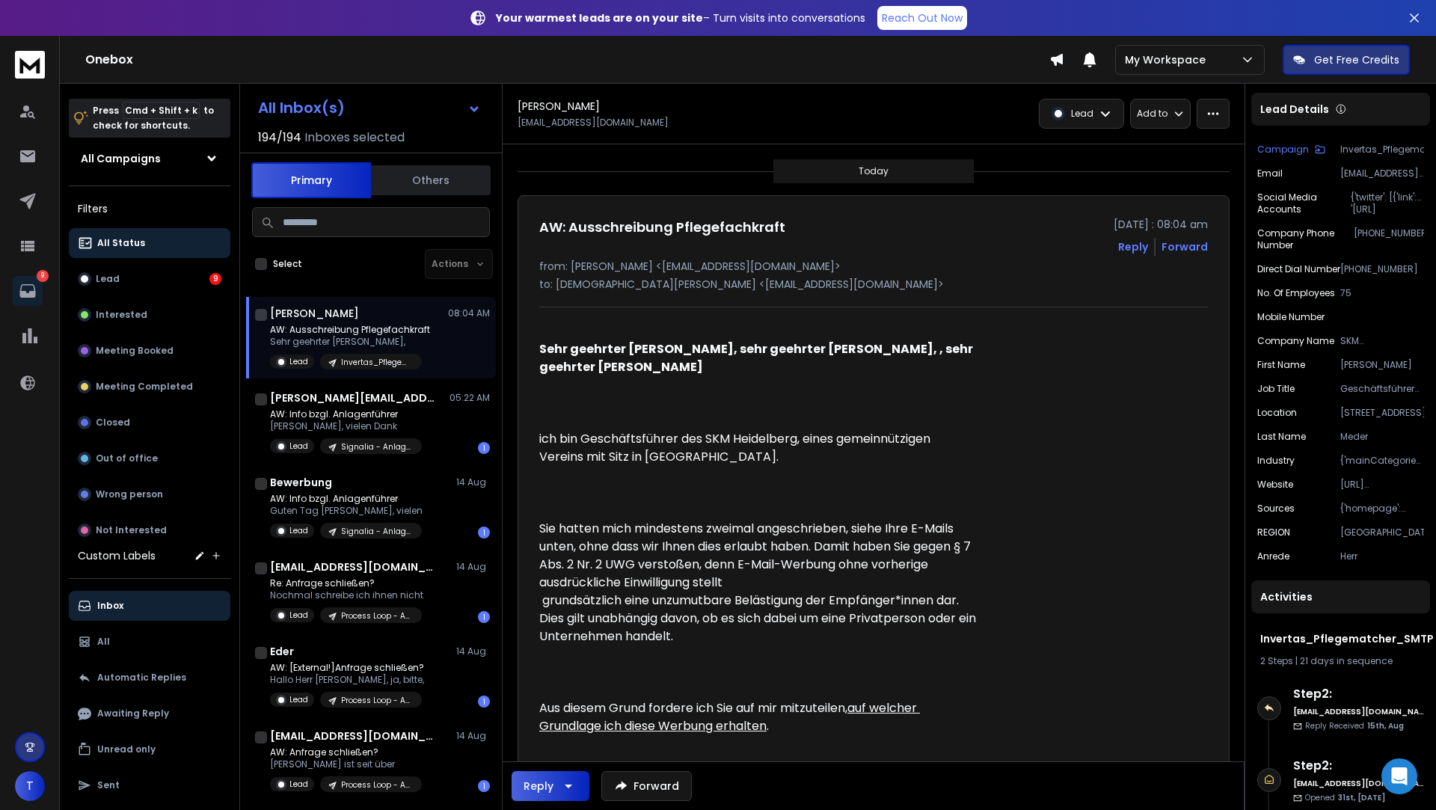
click at [783, 602] on p "Sie hatten mich mindestens zweimal angeschrieben, siehe Ihre E-Mails unten, ohn…" at bounding box center [757, 583] width 437 height 126
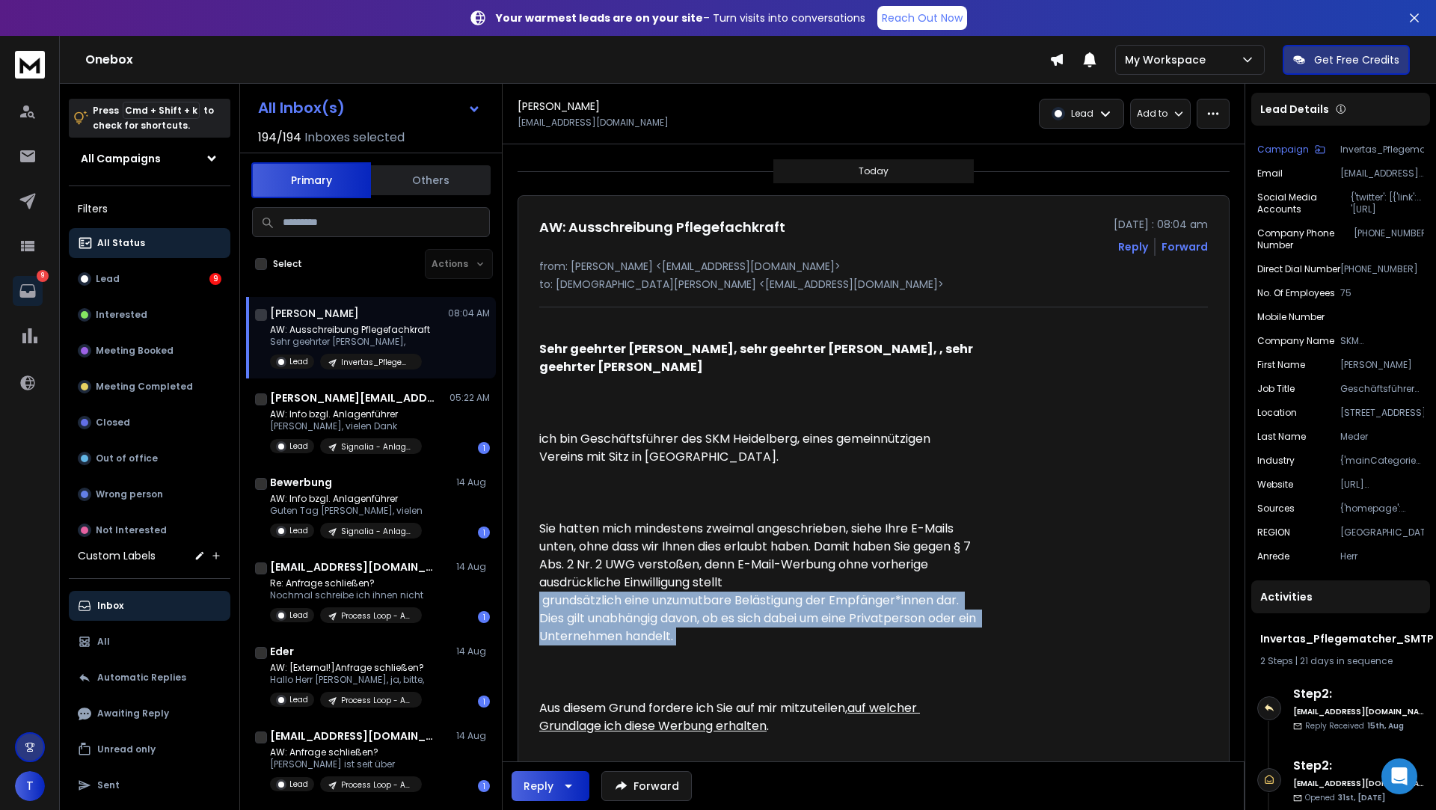
click at [810, 628] on p "Sie hatten mich mindestens zweimal angeschrieben, siehe Ihre E-Mails unten, ohn…" at bounding box center [757, 583] width 437 height 126
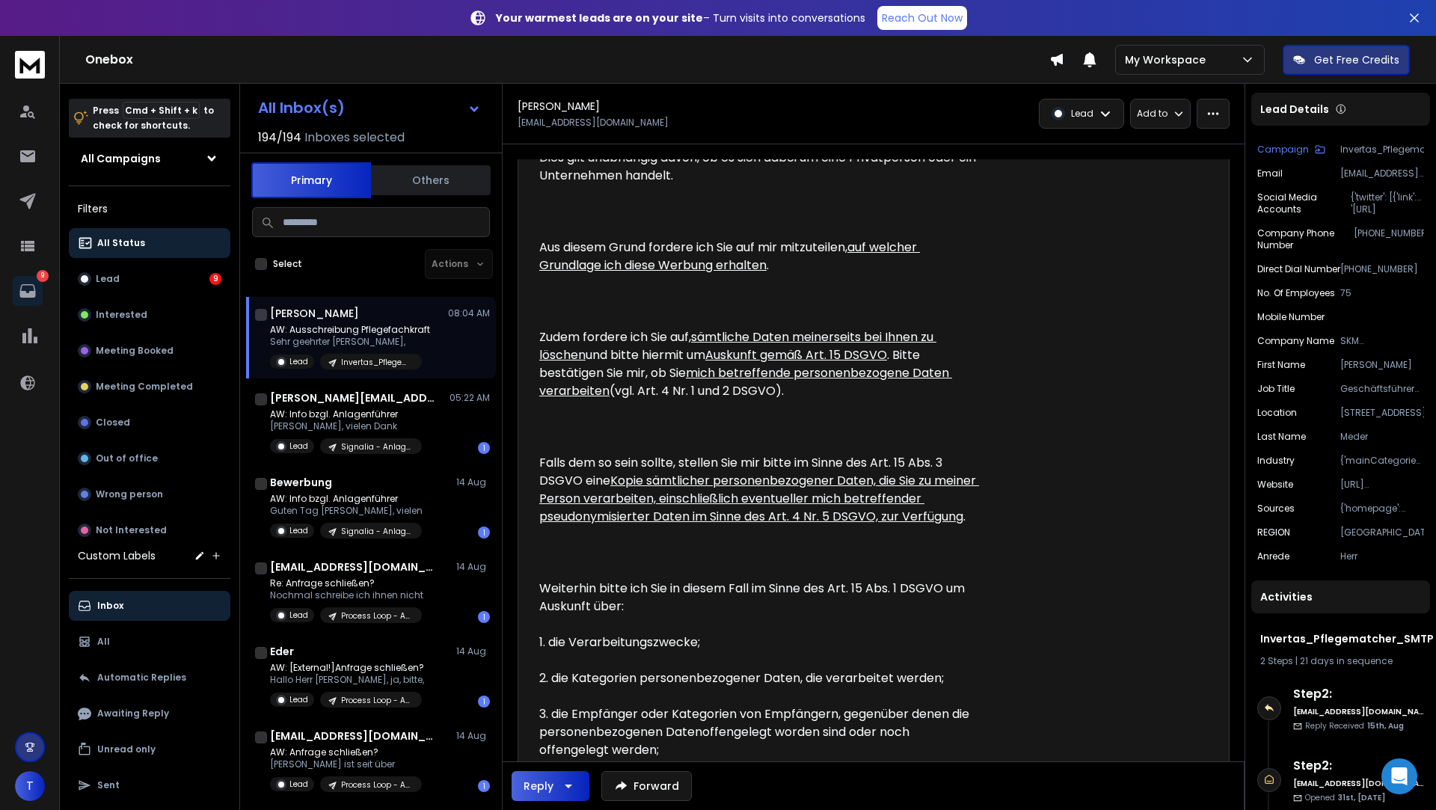
scroll to position [501, 0]
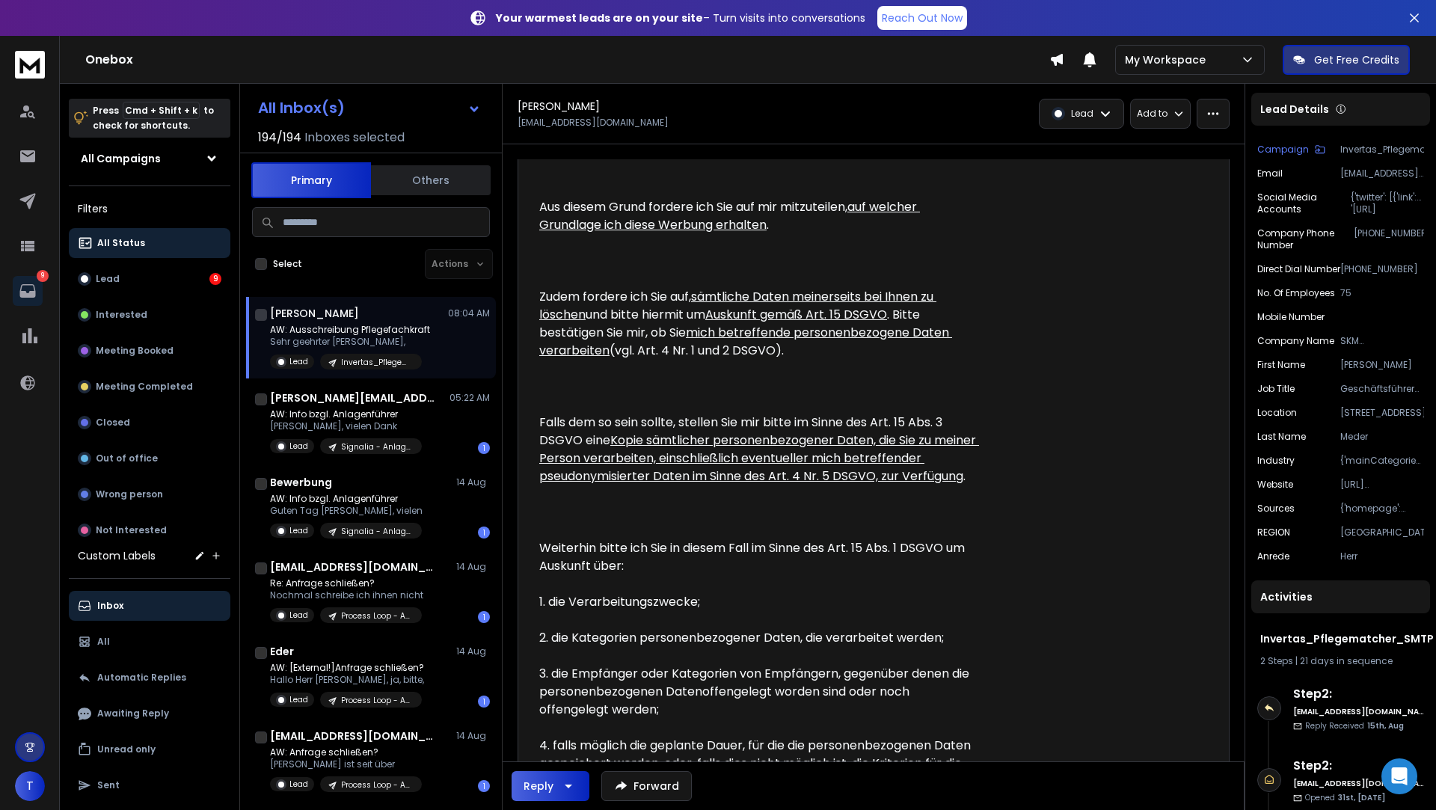
click at [849, 451] on p "Falls dem so sein sollte, stellen Sie mir bitte im Sinne des Art. 15 Abs. 3 DSG…" at bounding box center [757, 449] width 437 height 72
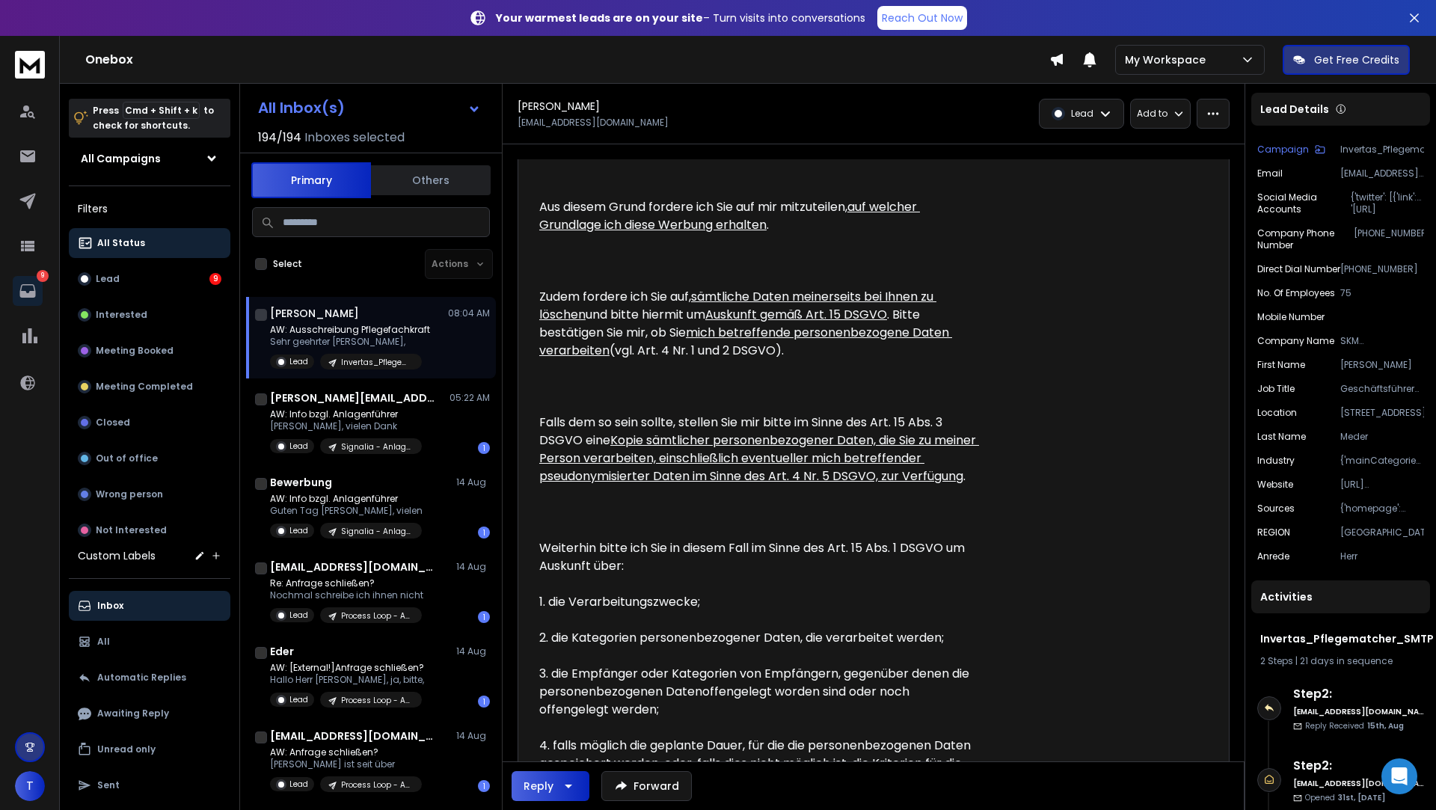
click at [849, 451] on p "Falls dem so sein sollte, stellen Sie mir bitte im Sinne des Art. 15 Abs. 3 DSG…" at bounding box center [757, 449] width 437 height 72
click at [909, 485] on p "Falls dem so sein sollte, stellen Sie mir bitte im Sinne des Art. 15 Abs. 3 DSG…" at bounding box center [757, 449] width 437 height 72
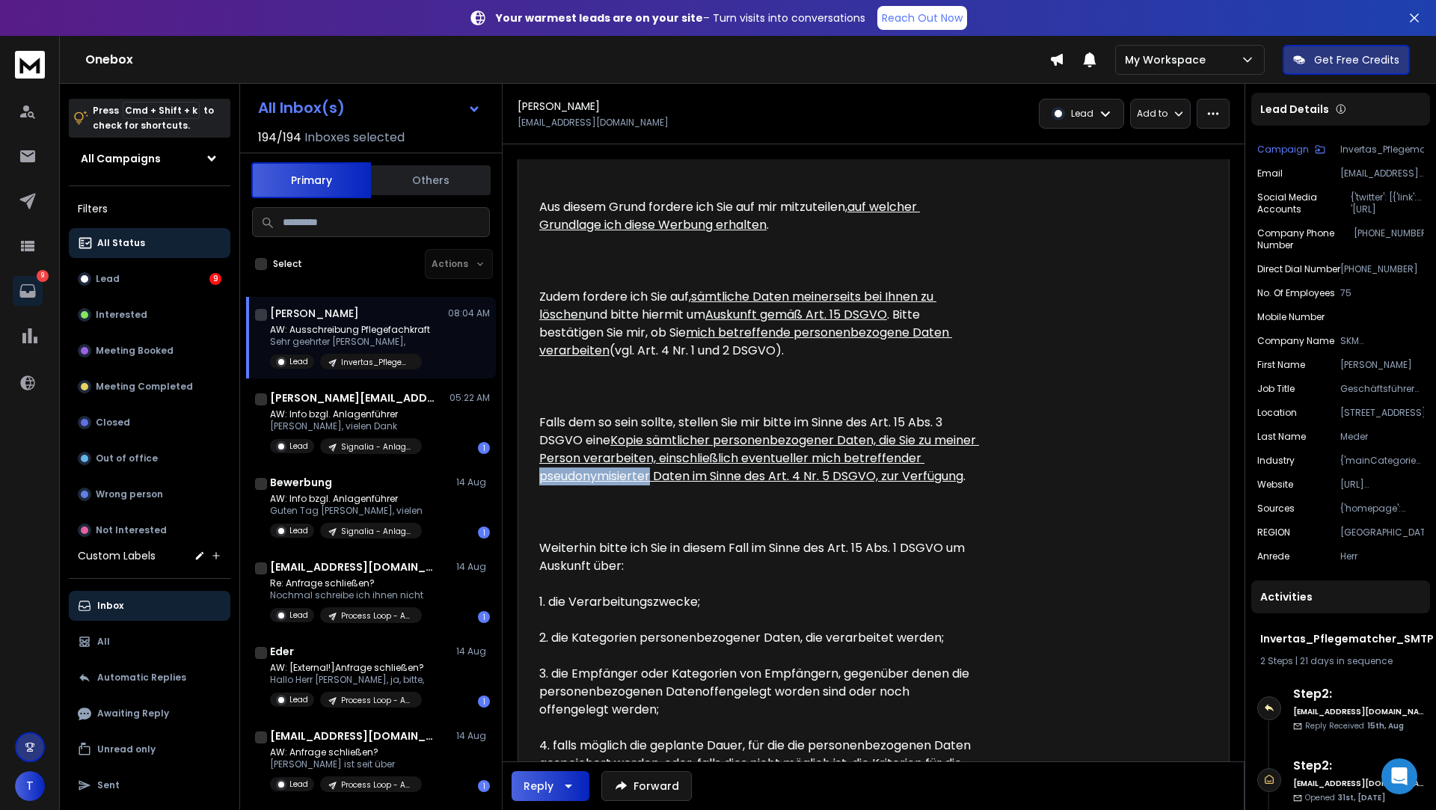
click at [909, 485] on p "Falls dem so sein sollte, stellen Sie mir bitte im Sinne des Art. 15 Abs. 3 DSG…" at bounding box center [757, 449] width 437 height 72
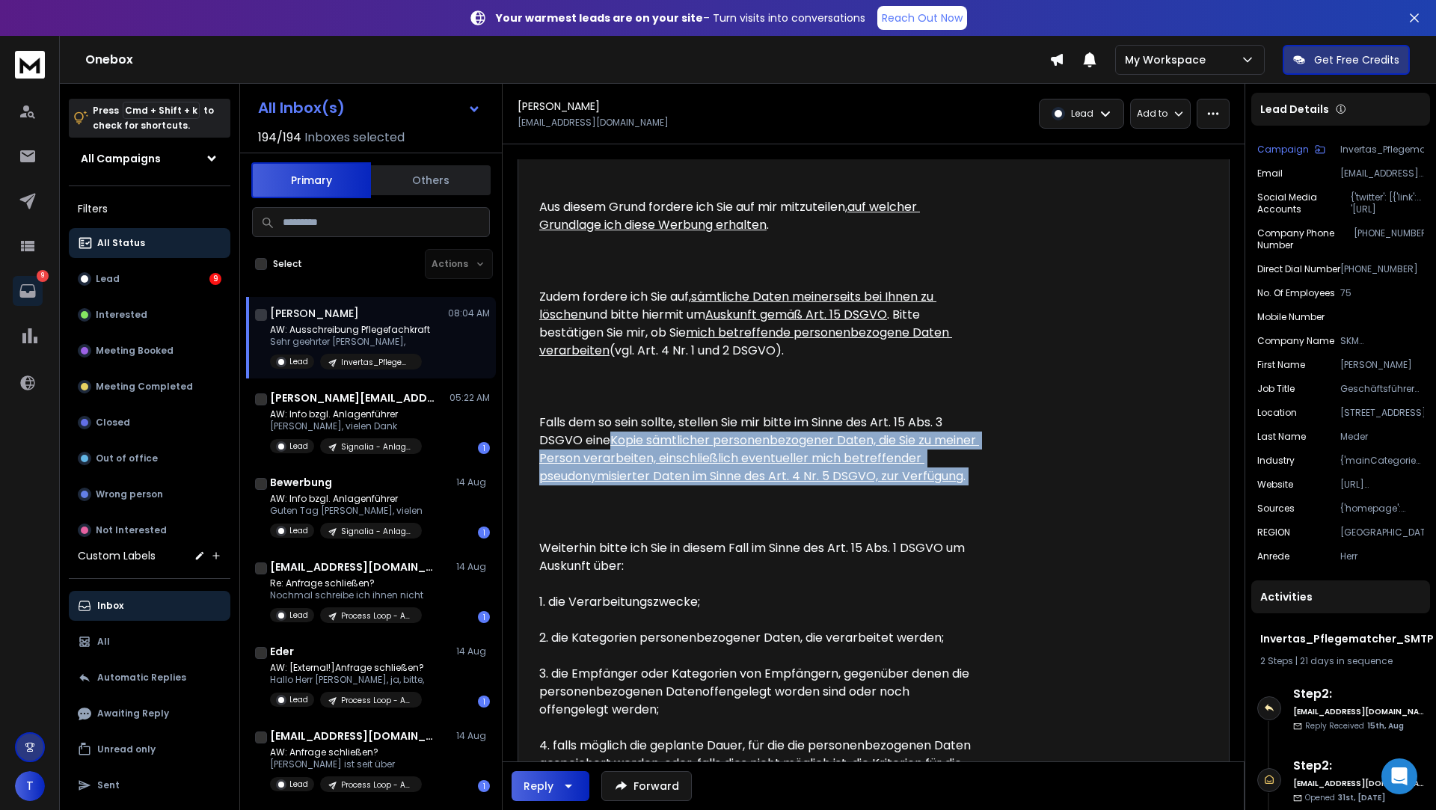
click at [956, 484] on u "Kopie sämtlicher personenbezogener Daten, die Sie zu meiner Person verarbeiten,…" at bounding box center [759, 457] width 440 height 53
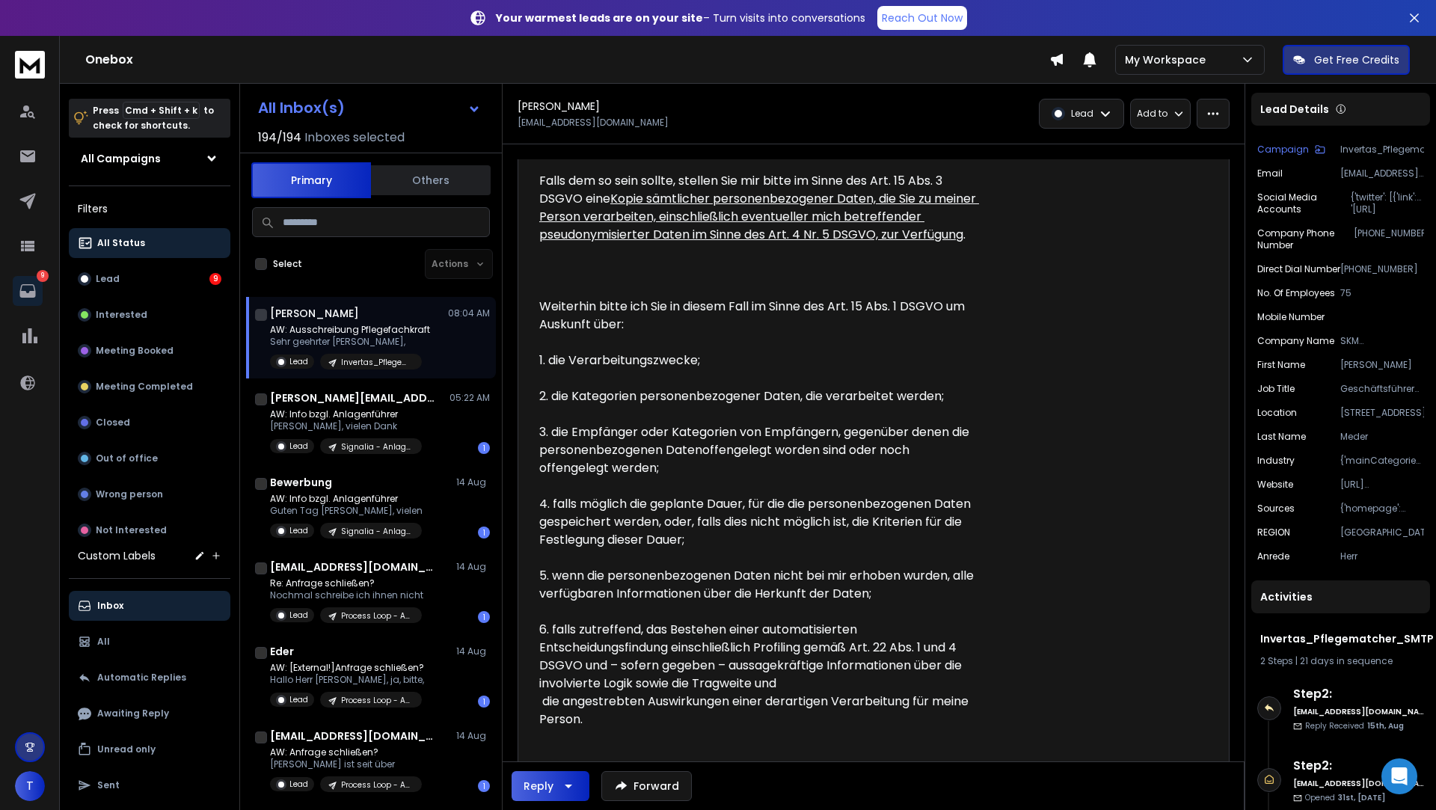
scroll to position [767, 0]
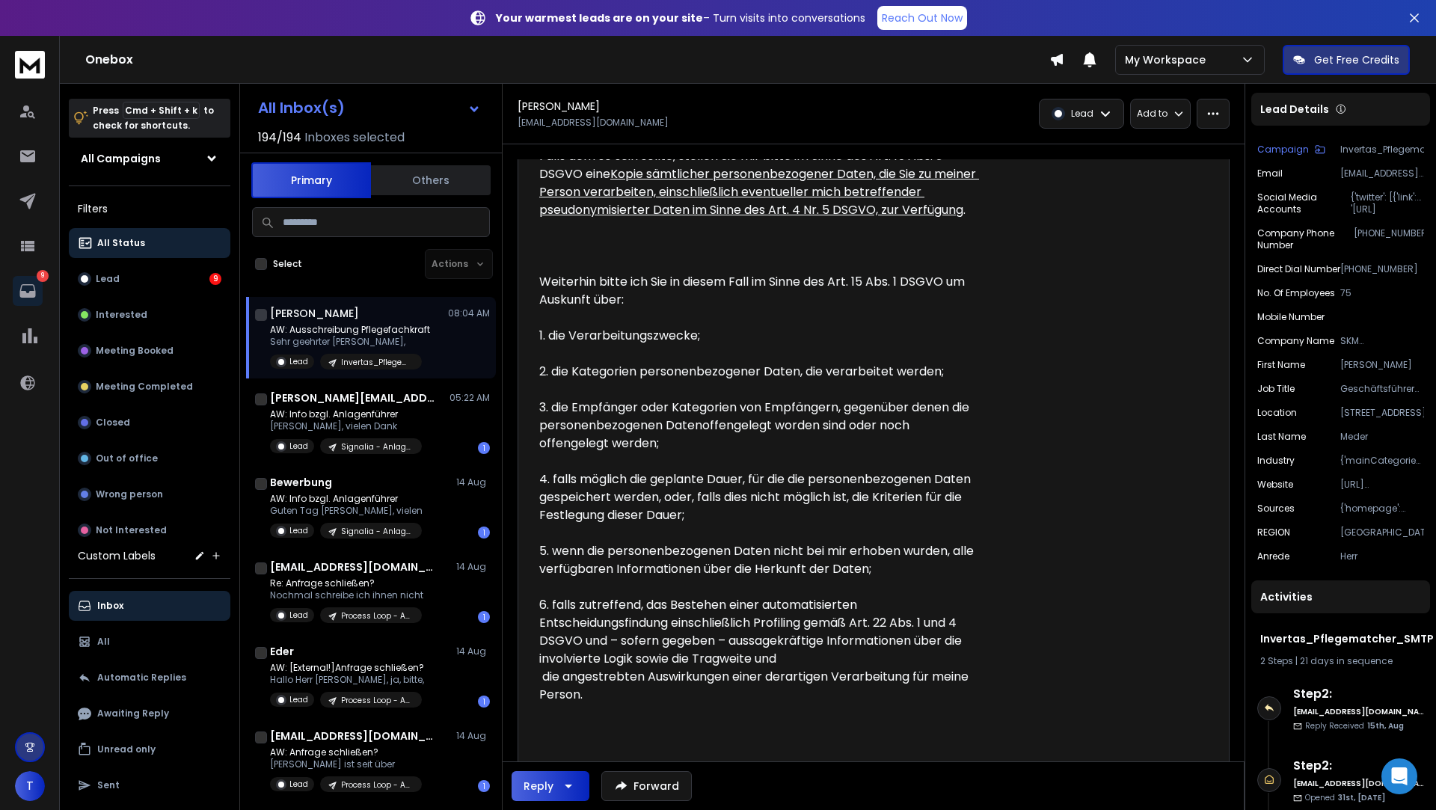
click at [803, 452] on p "3. die Empfänger oder Kategorien von Empfängern, gegenüber denen die personenbe…" at bounding box center [757, 426] width 437 height 54
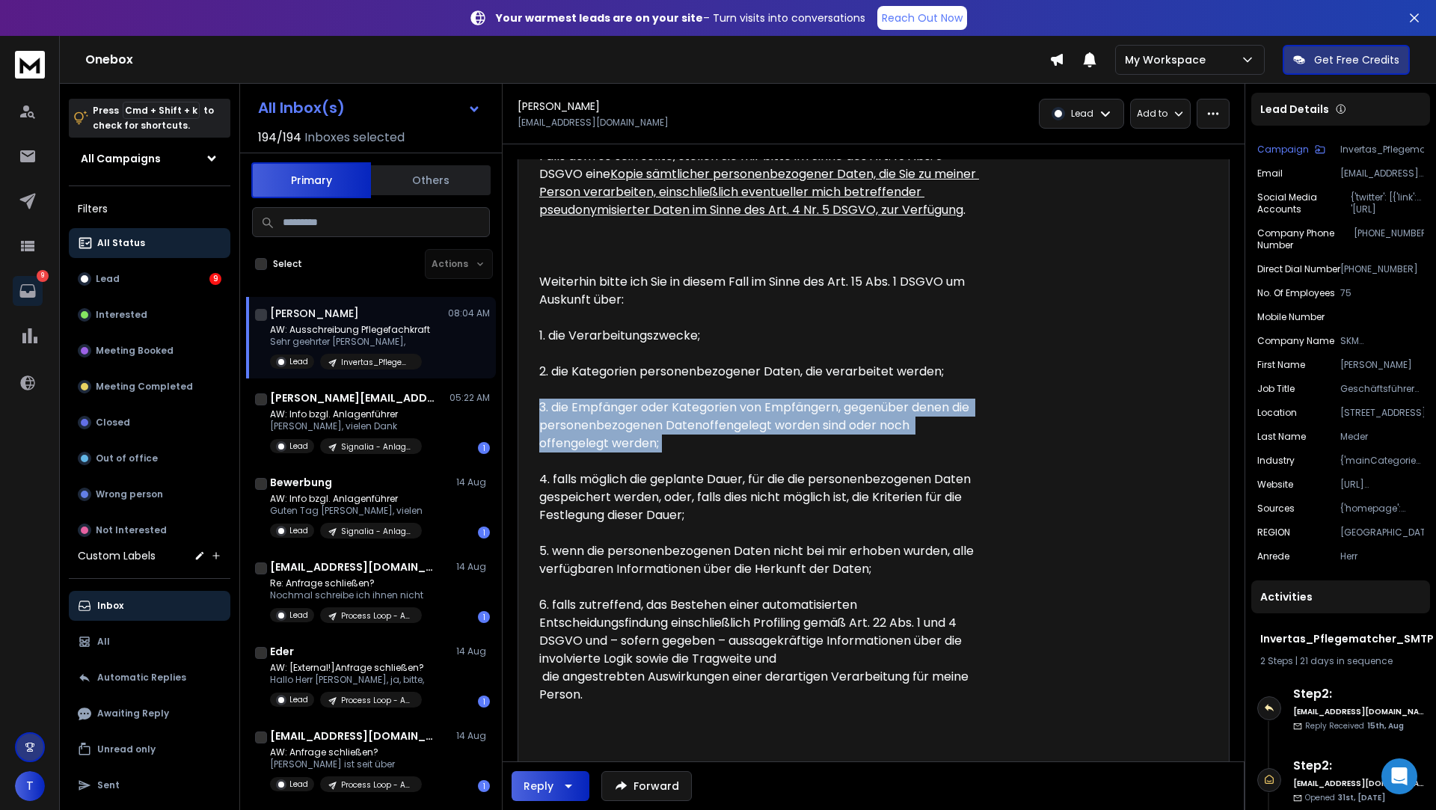
click at [803, 452] on p "3. die Empfänger oder Kategorien von Empfängern, gegenüber denen die personenbe…" at bounding box center [757, 426] width 437 height 54
click at [841, 452] on p "3. die Empfänger oder Kategorien von Empfängern, gegenüber denen die personenbe…" at bounding box center [757, 426] width 437 height 54
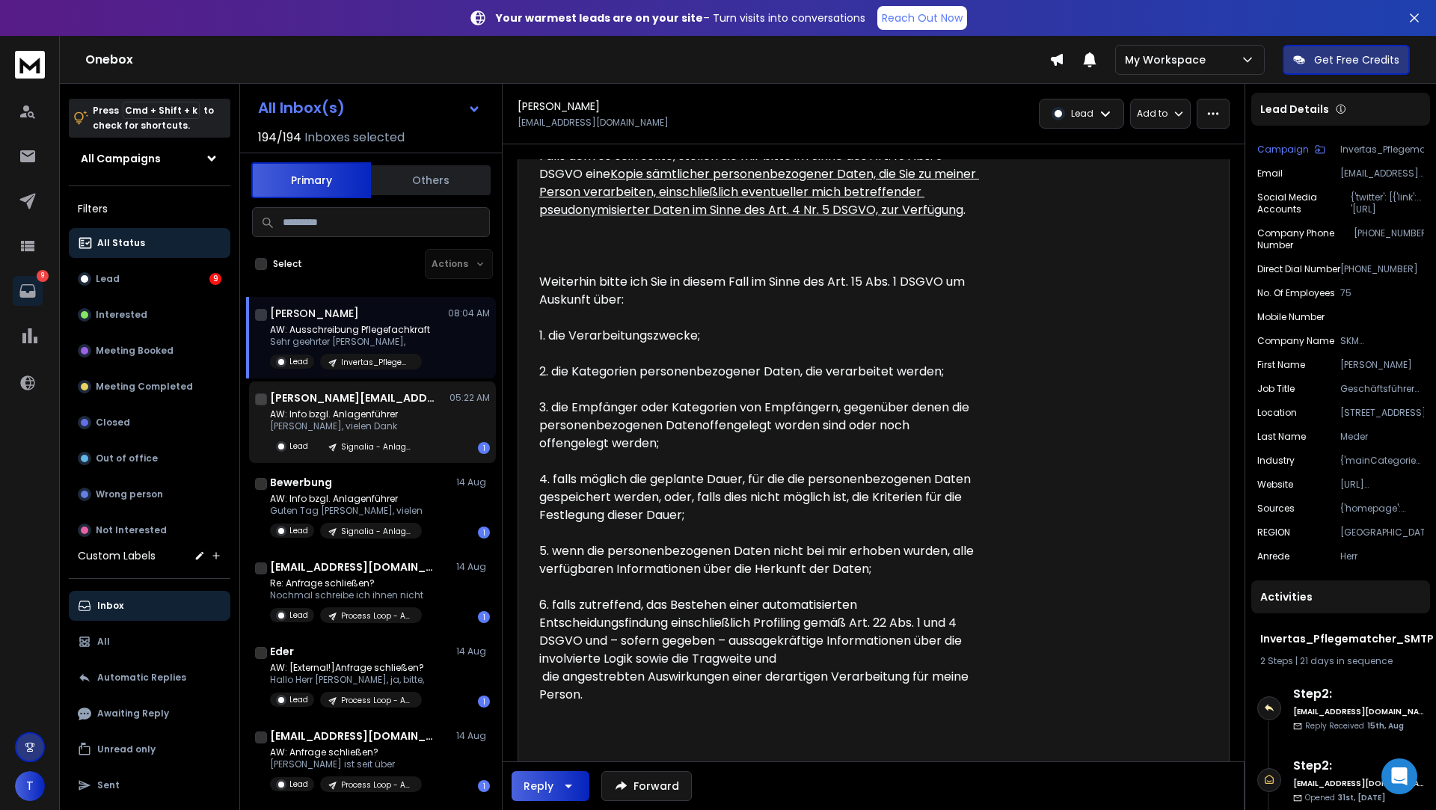
click at [396, 423] on p "Moin Herr Breitschwerdt, vielen Dank" at bounding box center [346, 426] width 152 height 12
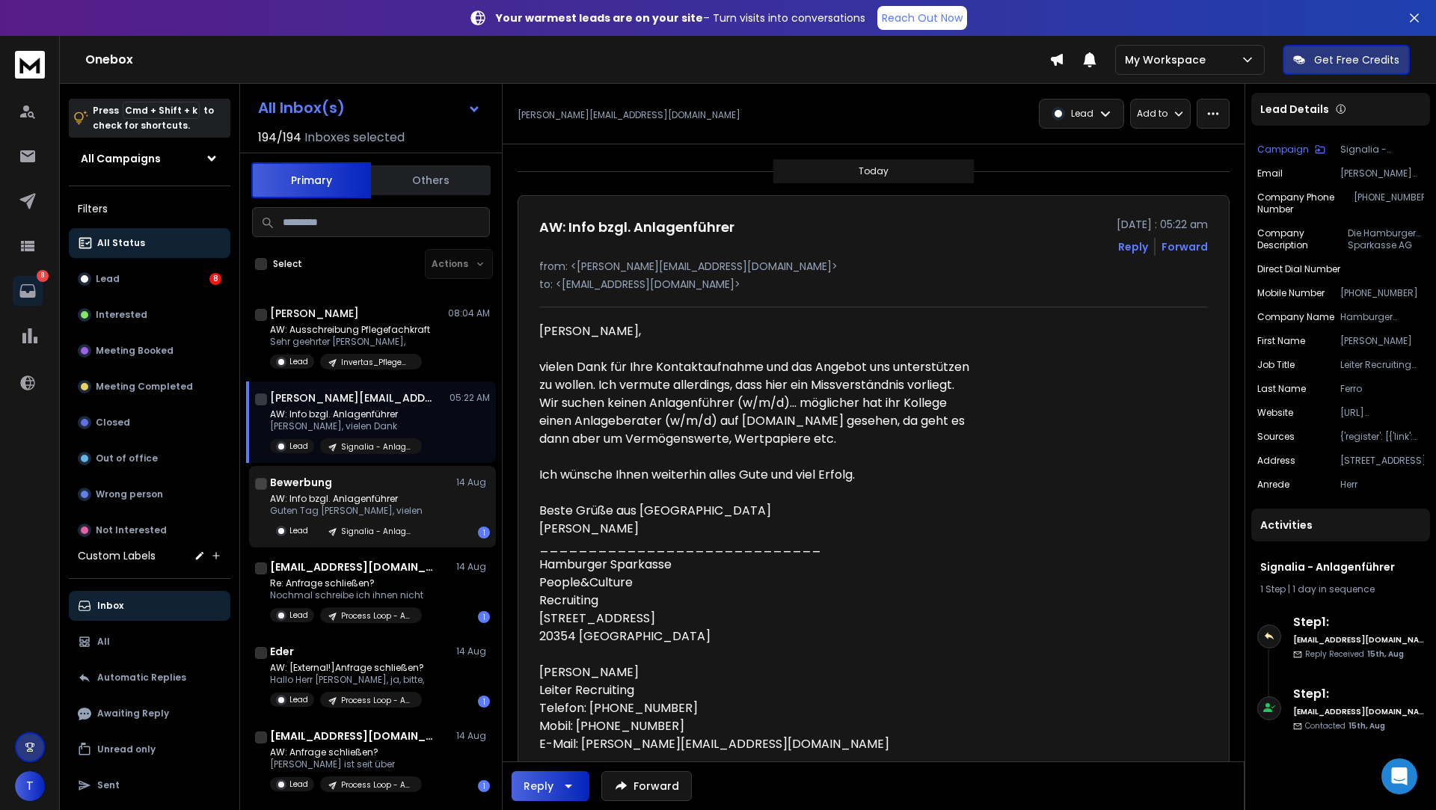
click at [378, 479] on div "Bewerbung 14 Aug" at bounding box center [380, 482] width 220 height 15
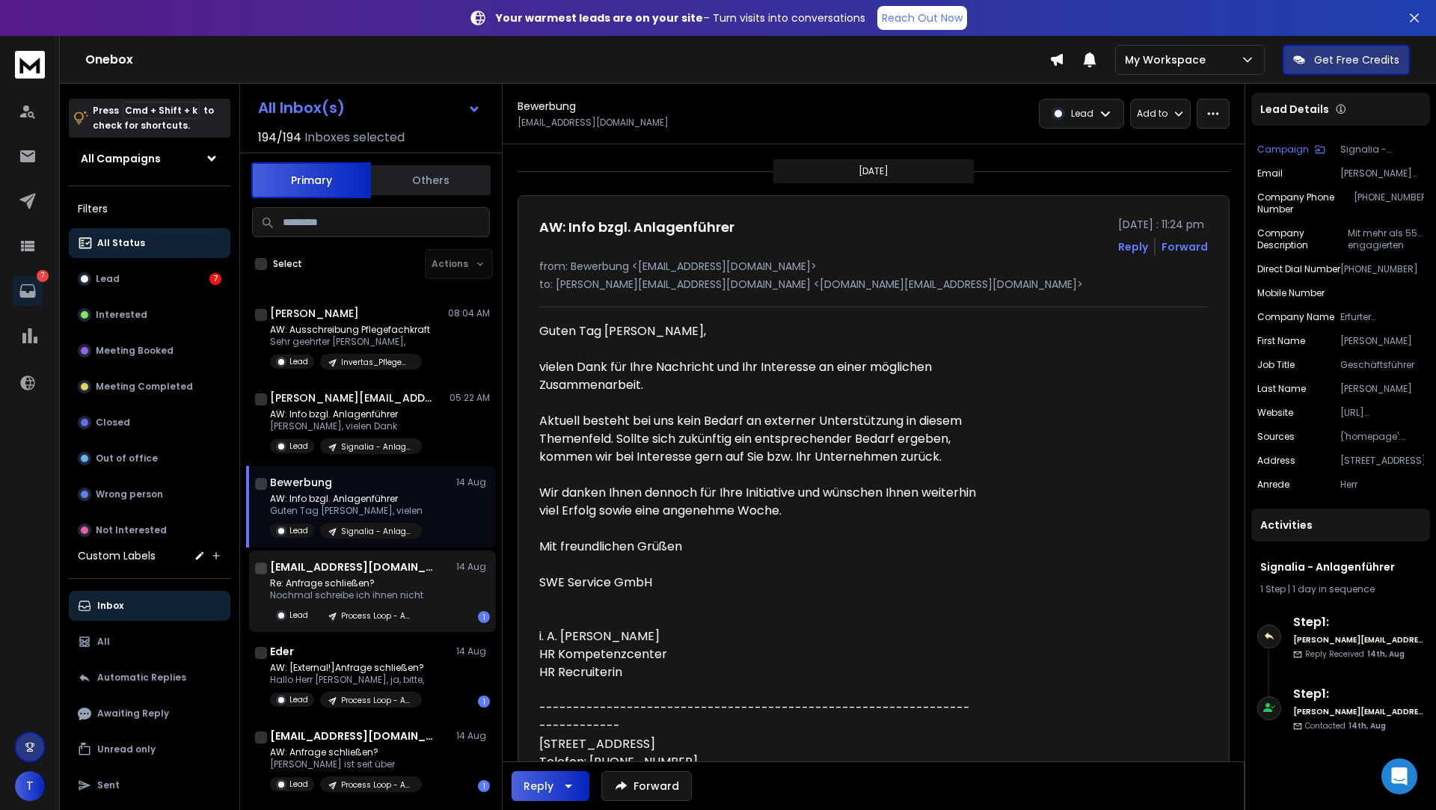
click at [421, 603] on div "Re: Anfrage schließen? Nochmal schreibe ich ihnen nicht Lead Process Loop - Age…" at bounding box center [380, 600] width 220 height 46
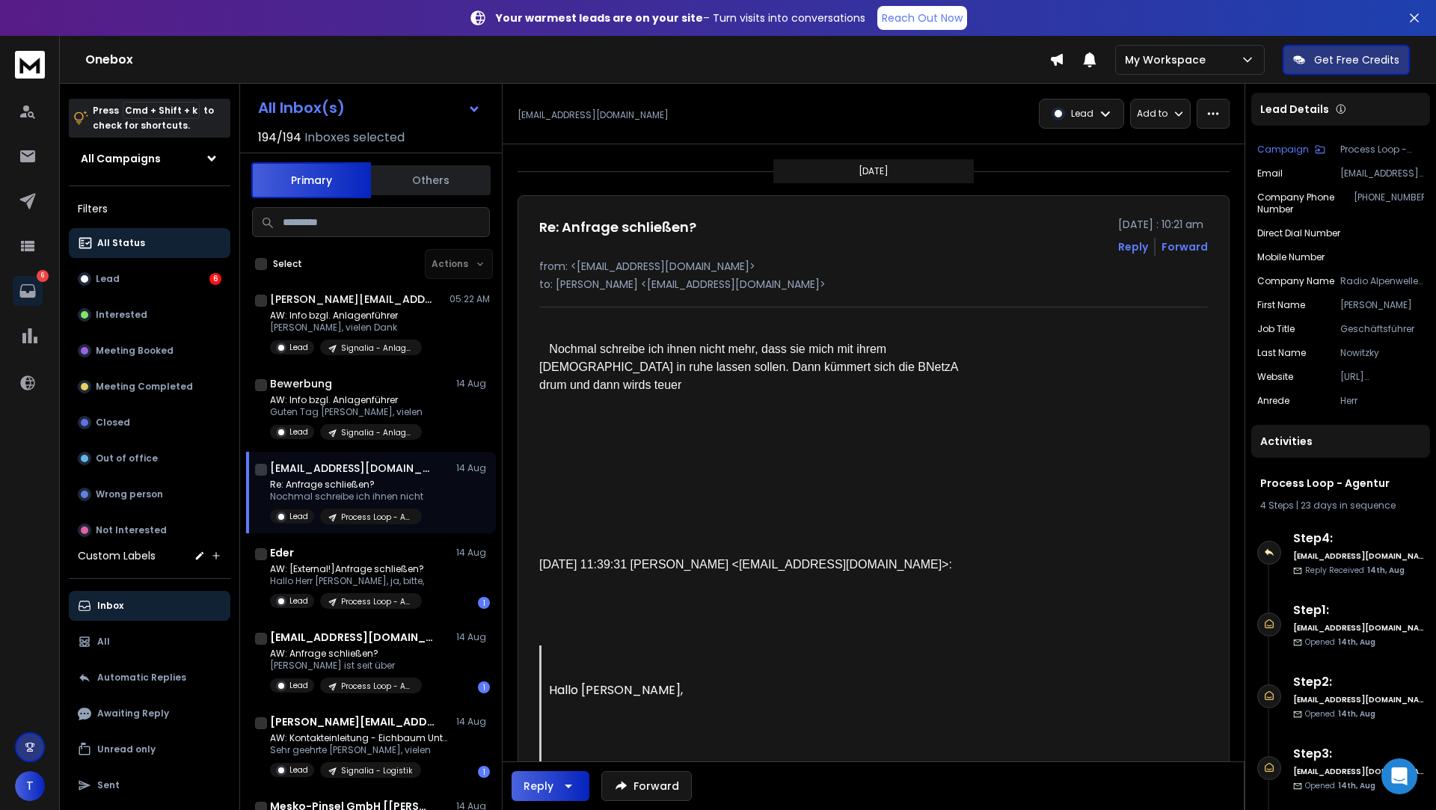
scroll to position [213, 0]
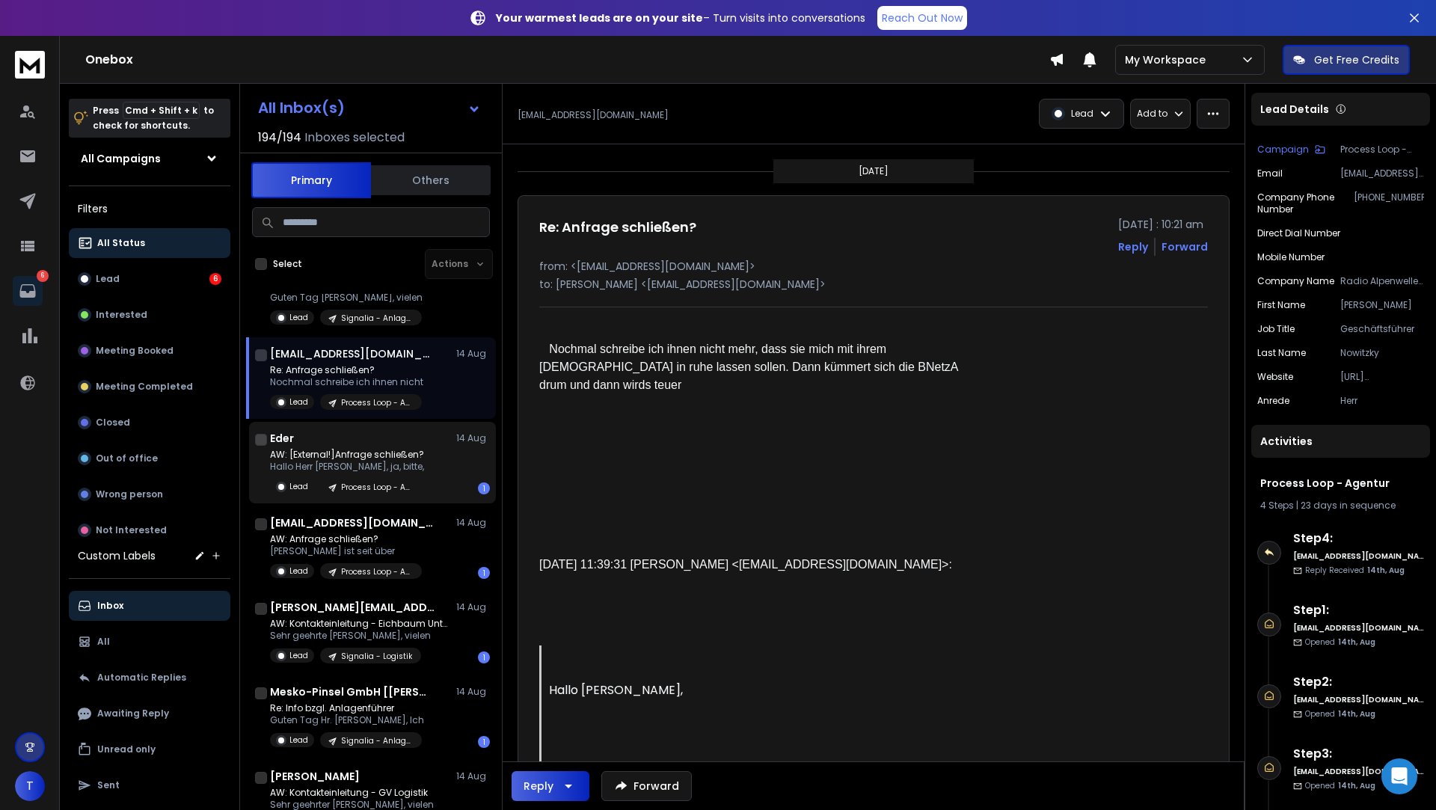
click at [356, 456] on p "AW: [External!]Anfrage schließen?" at bounding box center [347, 455] width 154 height 12
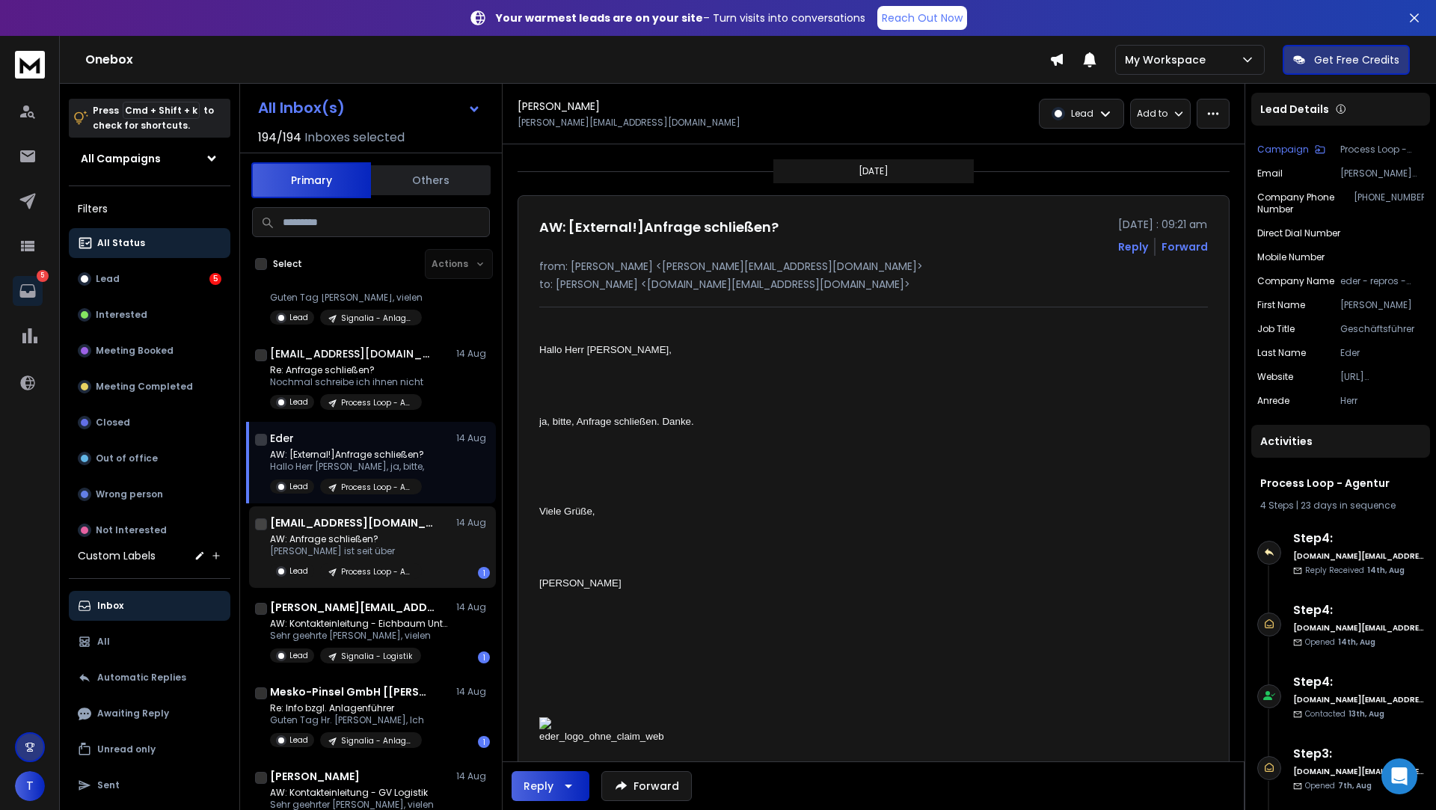
click at [406, 535] on p "AW: Anfrage schließen?" at bounding box center [346, 539] width 152 height 12
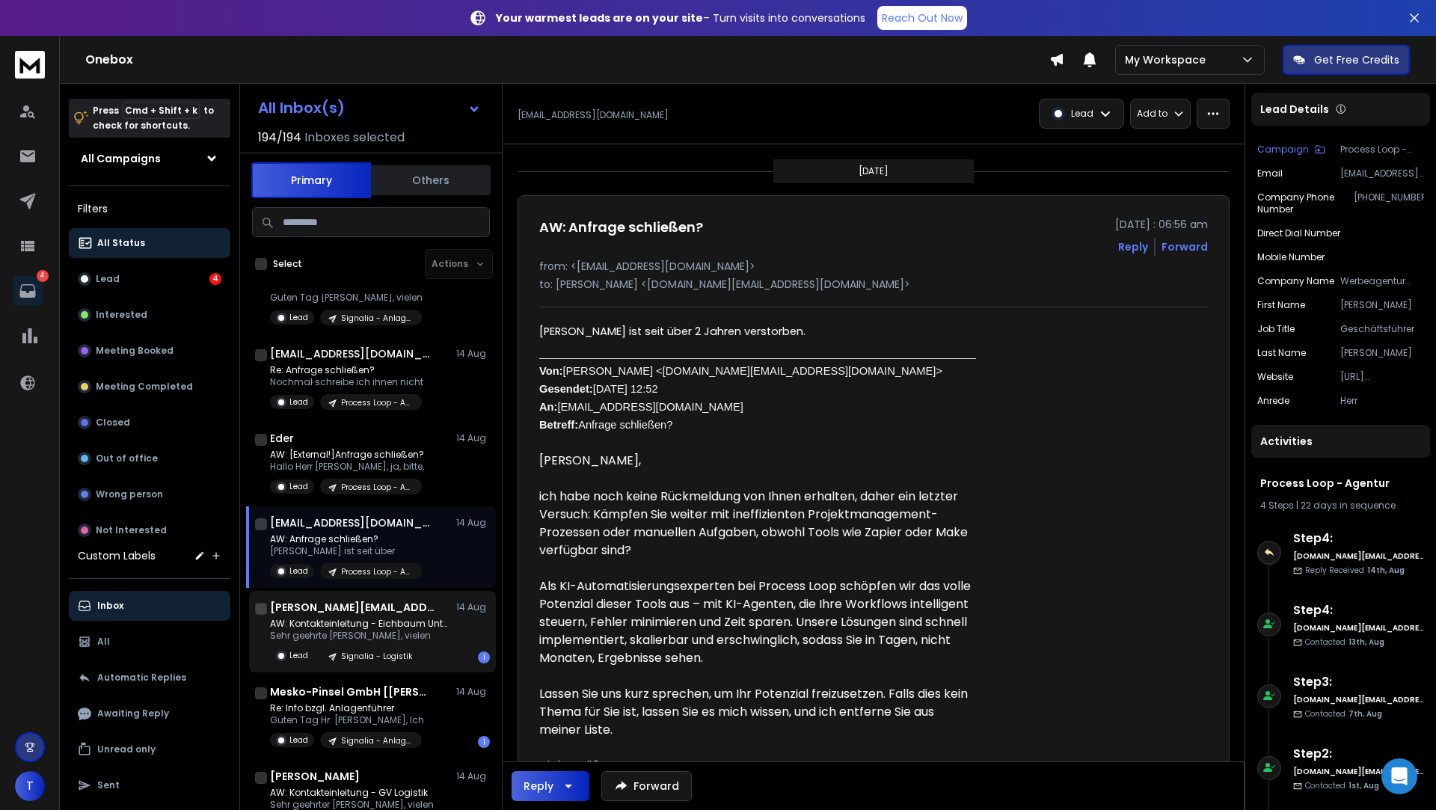
click at [426, 653] on div "Lead Signalia - Logistik" at bounding box center [359, 655] width 179 height 16
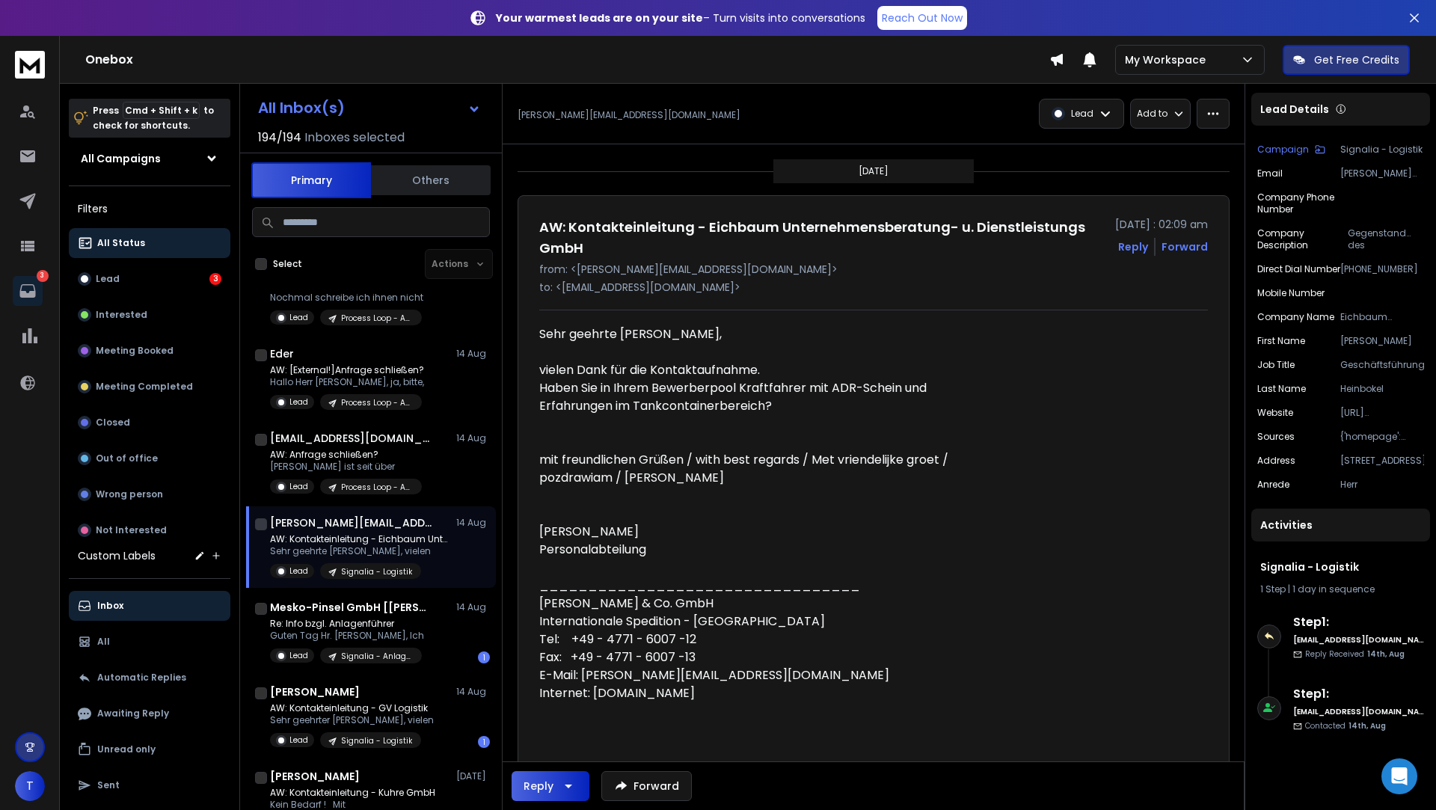
scroll to position [301, 0]
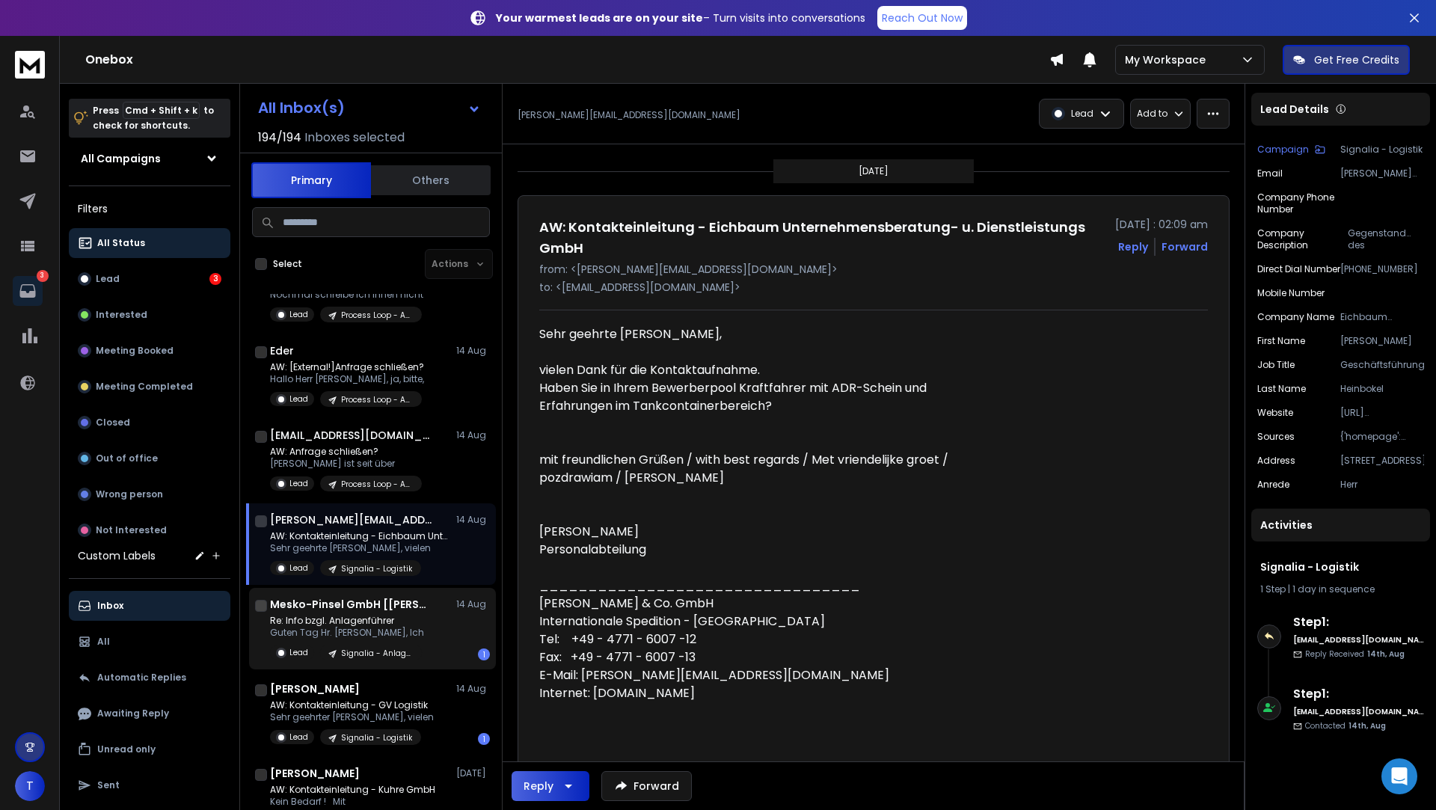
click at [434, 636] on div "Re: Info bzgl. Anlagenführer Guten Tag Hr. Breitschwerdt, Ich Lead Signalia - A…" at bounding box center [380, 638] width 220 height 46
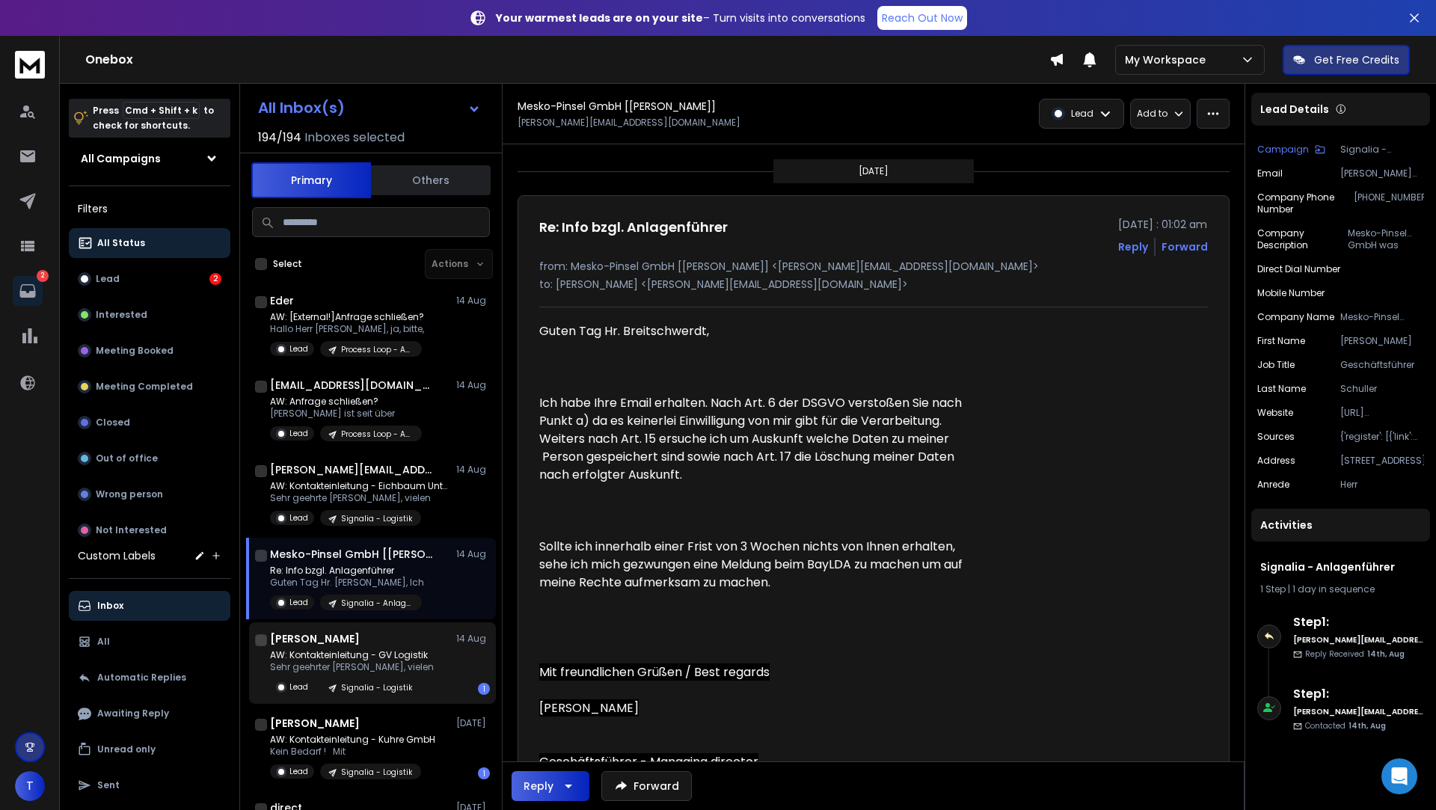
scroll to position [464, 0]
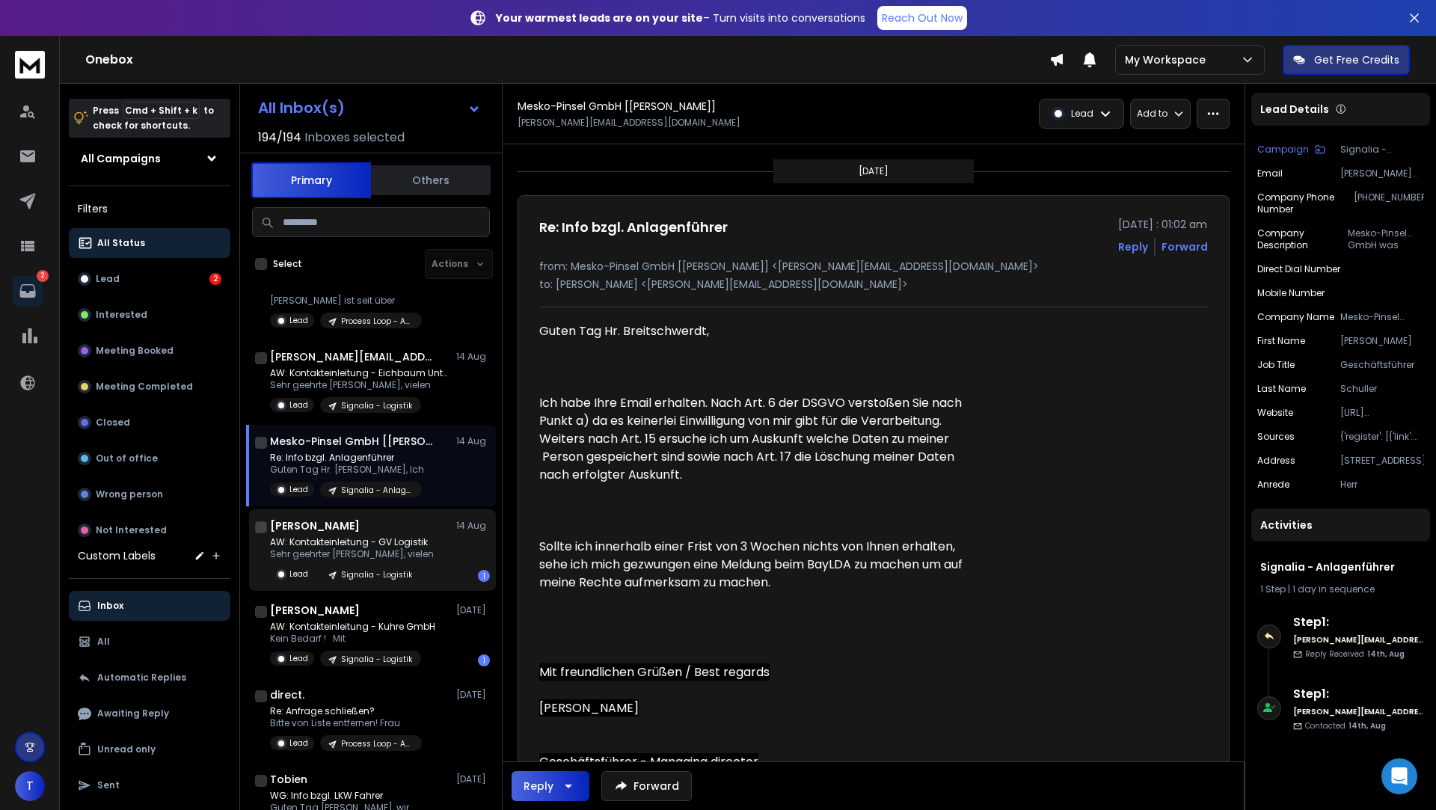
click at [419, 561] on div "AW: Kontakteinleitung - GV Logistik Sehr geehrter Herr Breitschwerdt, vielen Le…" at bounding box center [352, 559] width 164 height 46
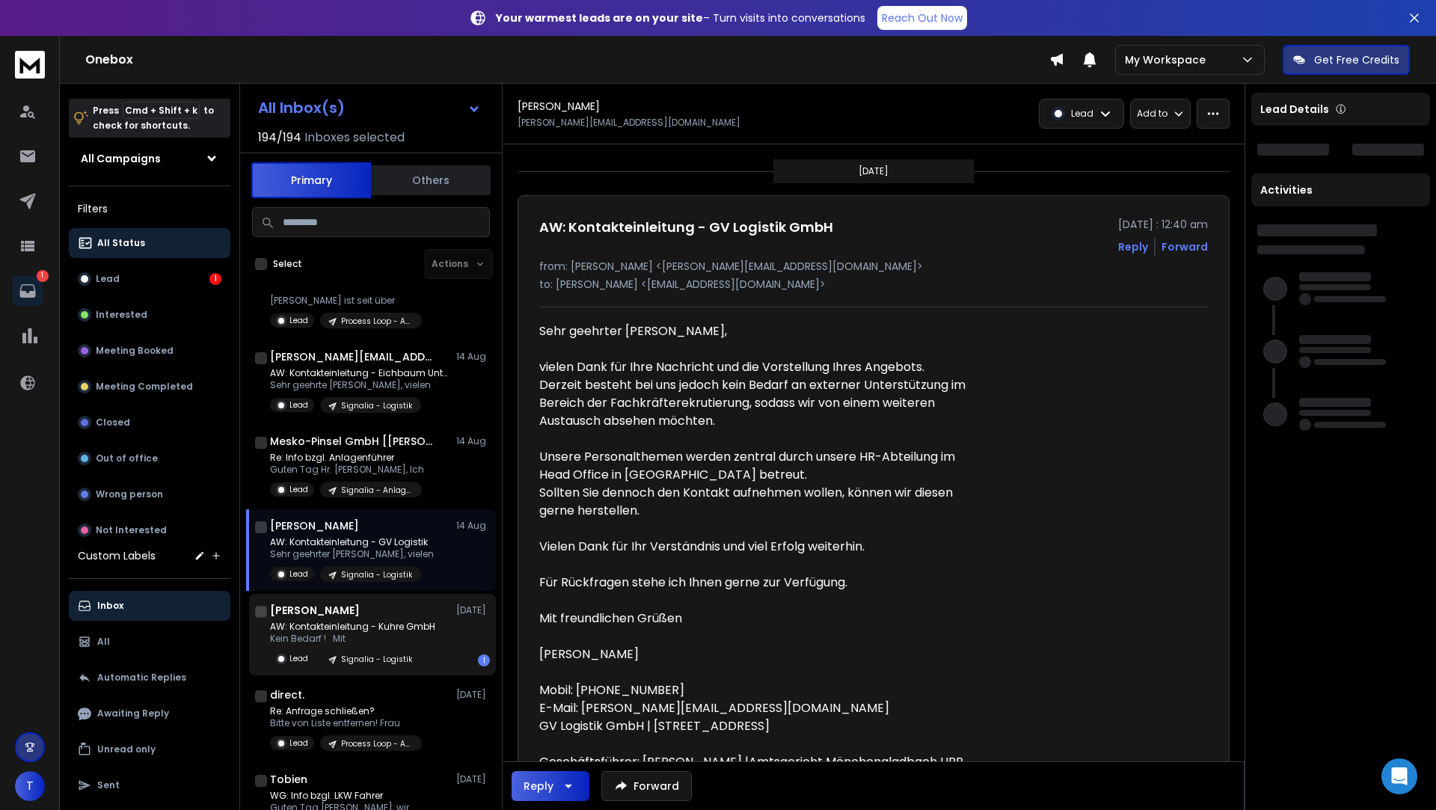
click at [413, 626] on p "AW: Kontakteinleitung - Kuhre GmbH" at bounding box center [352, 627] width 165 height 12
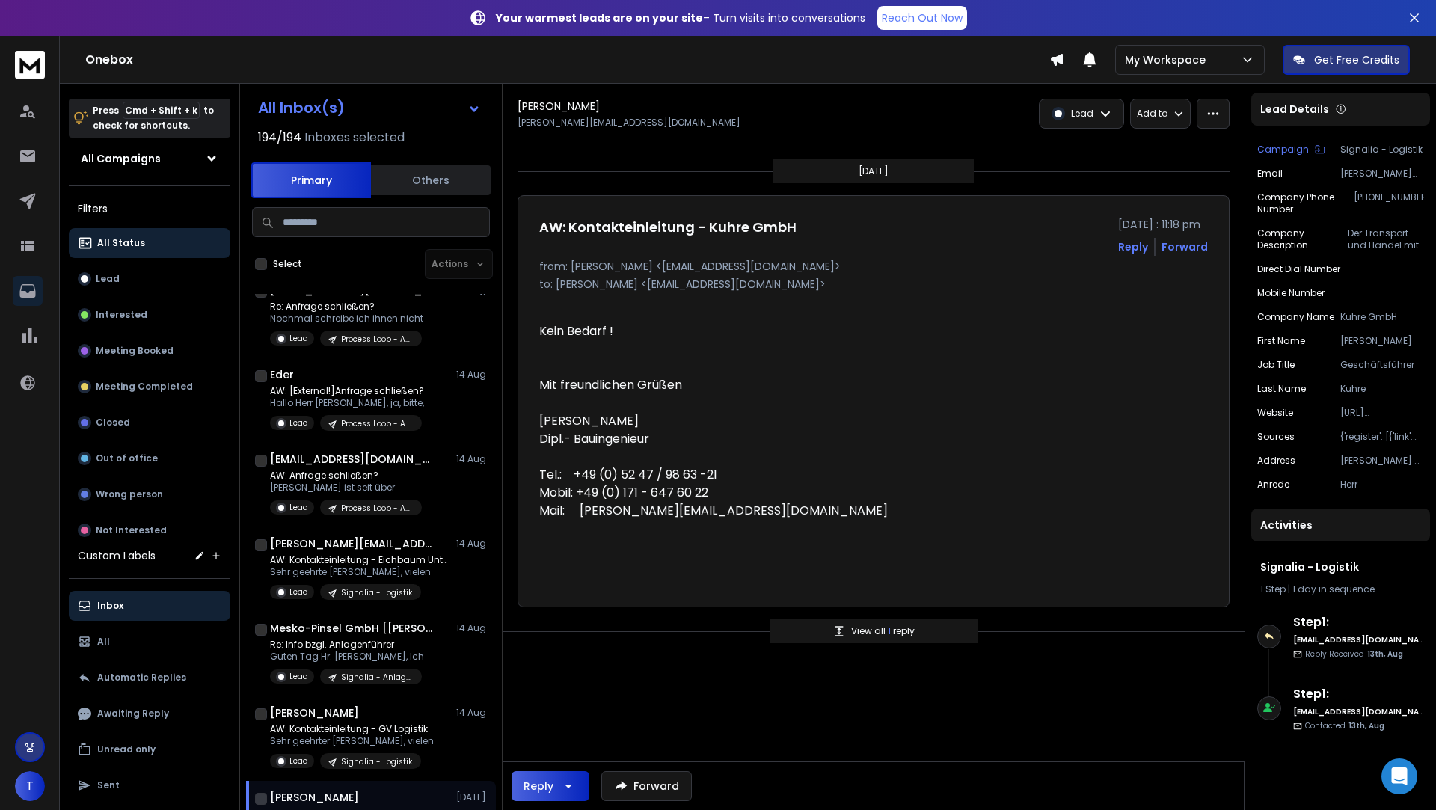
scroll to position [0, 0]
